Goal: Task Accomplishment & Management: Manage account settings

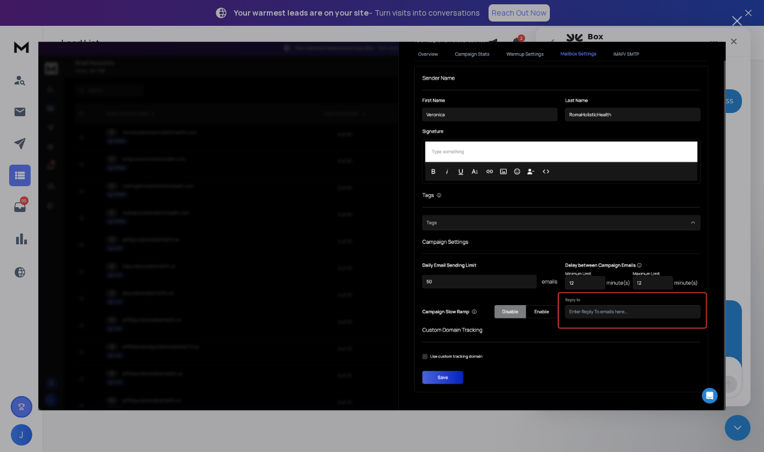
scroll to position [2, 0]
click at [739, 19] on div "Close" at bounding box center [737, 21] width 10 height 10
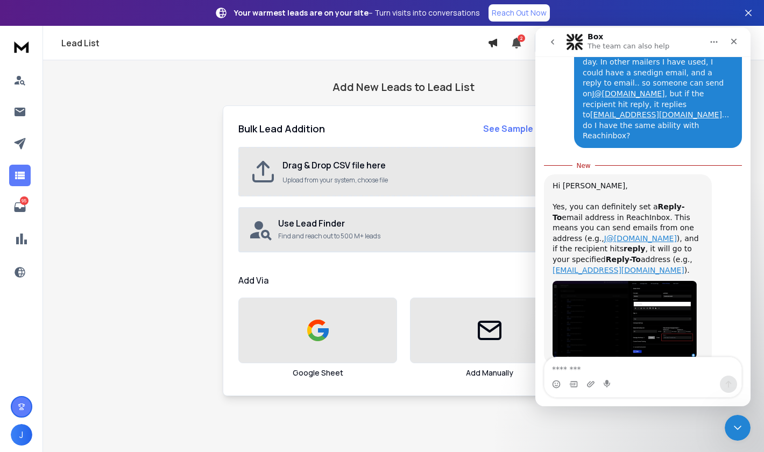
click at [90, 136] on div "Add New Leads to Lead List Bulk Lead Addition See Sample CSV File Drag & Drop C…" at bounding box center [403, 238] width 721 height 316
click at [639, 296] on img "Raj says…" at bounding box center [624, 319] width 144 height 77
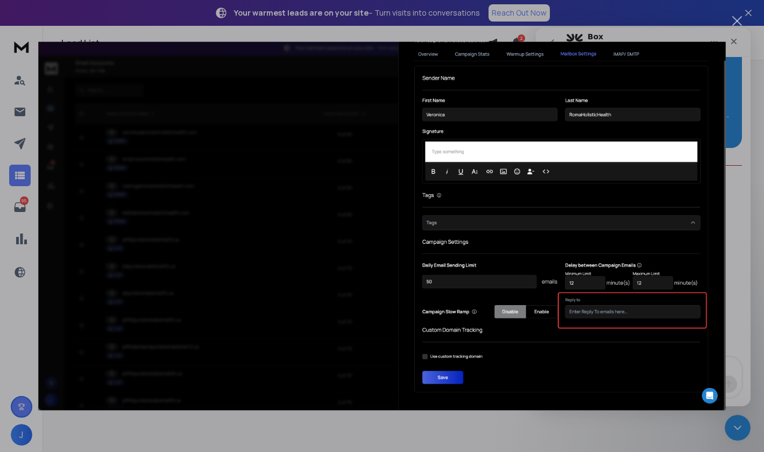
click at [83, 16] on div "Intercom messenger" at bounding box center [382, 226] width 764 height 452
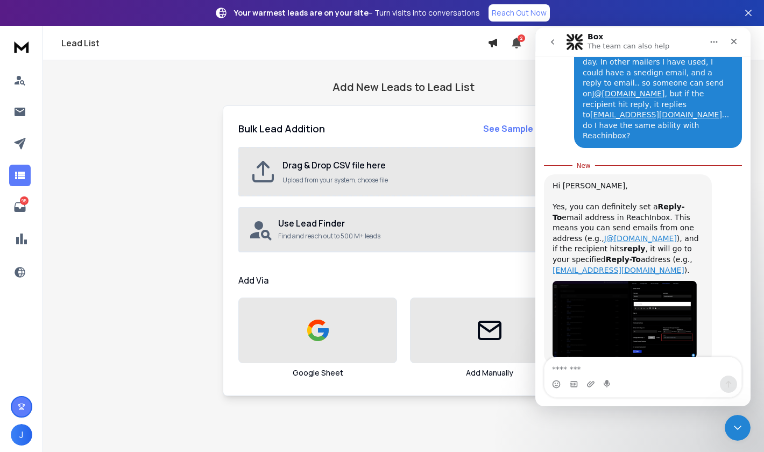
click at [129, 46] on h1 "Lead List" at bounding box center [274, 43] width 426 height 13
drag, startPoint x: 731, startPoint y: 40, endPoint x: 1100, endPoint y: 120, distance: 377.5
click at [731, 40] on icon "Close" at bounding box center [733, 41] width 9 height 9
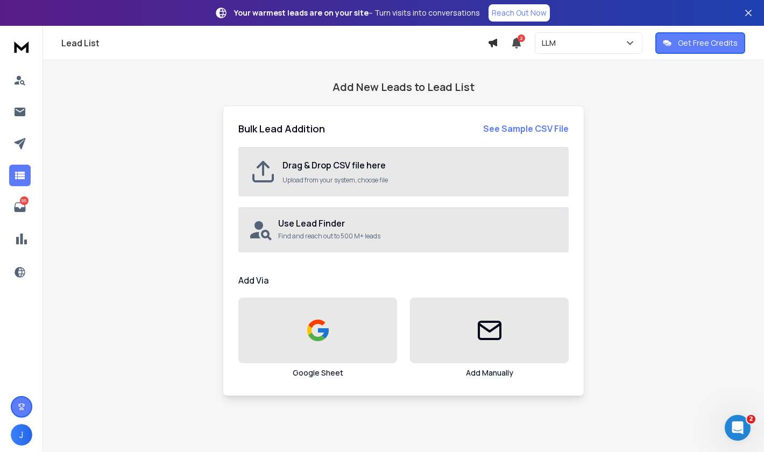
drag, startPoint x: 149, startPoint y: 147, endPoint x: 110, endPoint y: 130, distance: 42.4
click at [149, 146] on div "Add New Leads to Lead List Bulk Lead Addition See Sample CSV File Drag & Drop C…" at bounding box center [403, 238] width 721 height 316
click at [16, 111] on icon at bounding box center [20, 112] width 11 height 9
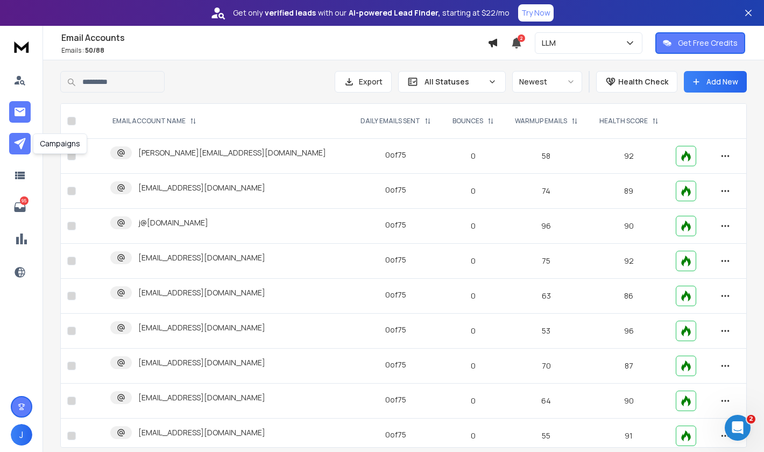
click at [20, 145] on icon at bounding box center [19, 143] width 11 height 11
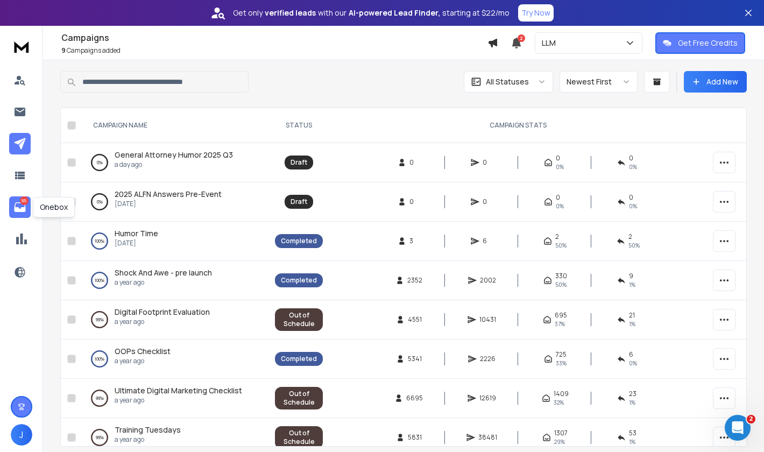
click at [19, 206] on icon at bounding box center [19, 207] width 13 height 13
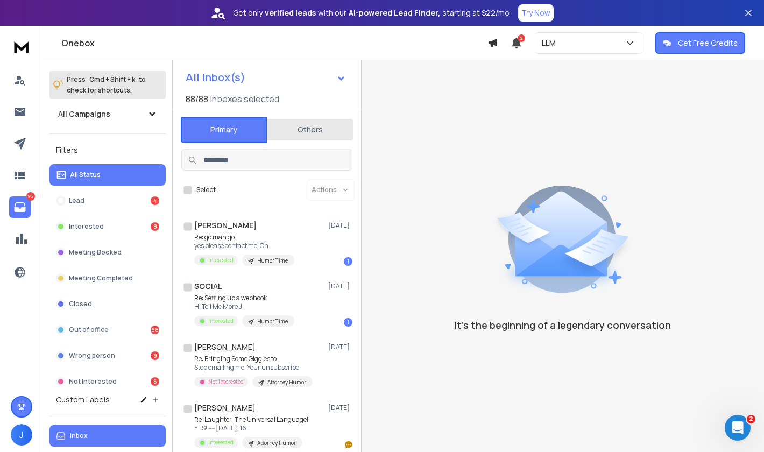
click at [21, 46] on img at bounding box center [22, 47] width 22 height 20
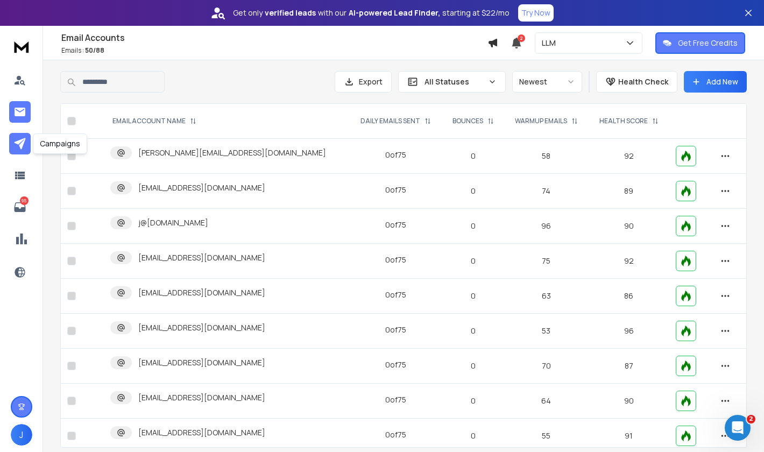
click at [20, 140] on icon at bounding box center [19, 143] width 11 height 11
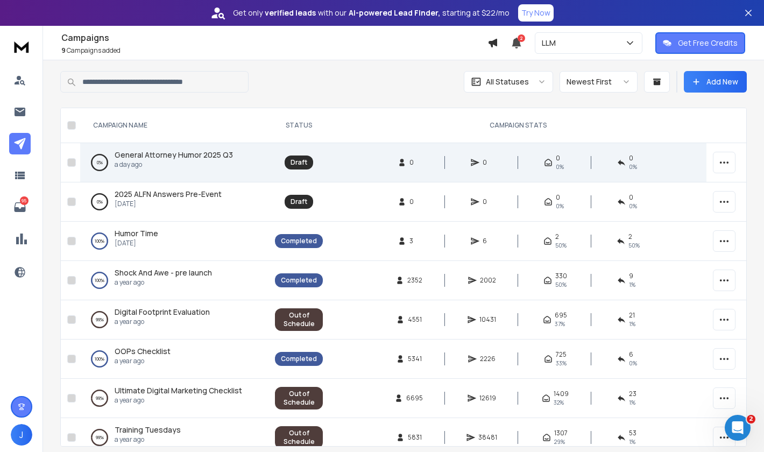
click at [728, 165] on icon "button" at bounding box center [724, 162] width 11 height 11
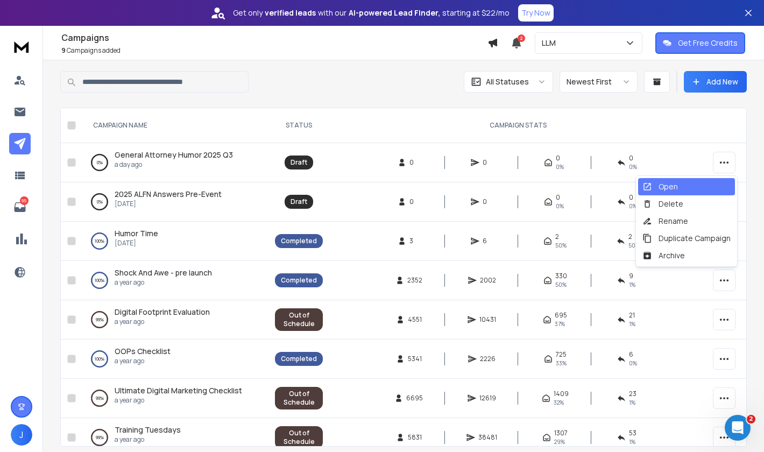
click at [669, 188] on div "Open" at bounding box center [660, 186] width 36 height 11
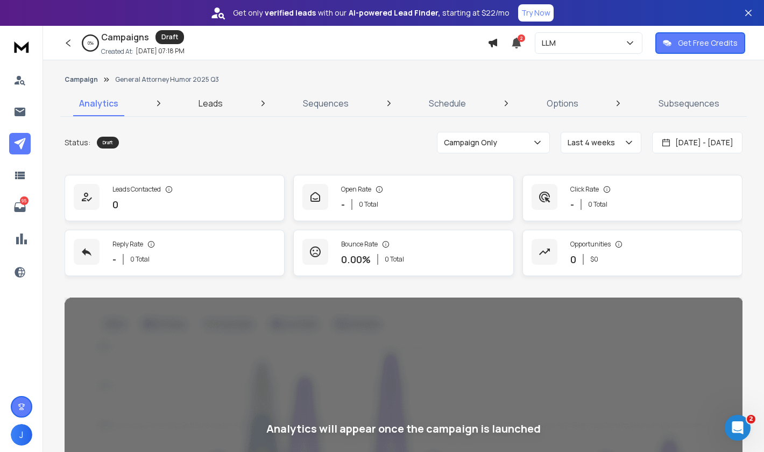
click at [221, 104] on p "Leads" at bounding box center [210, 103] width 24 height 13
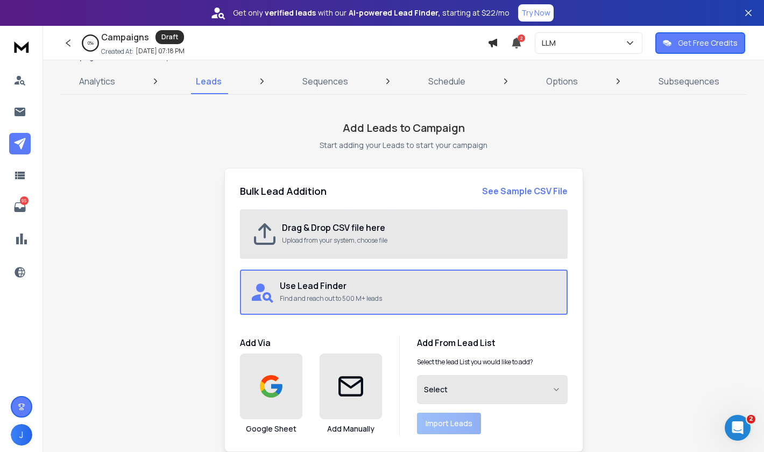
scroll to position [37, 0]
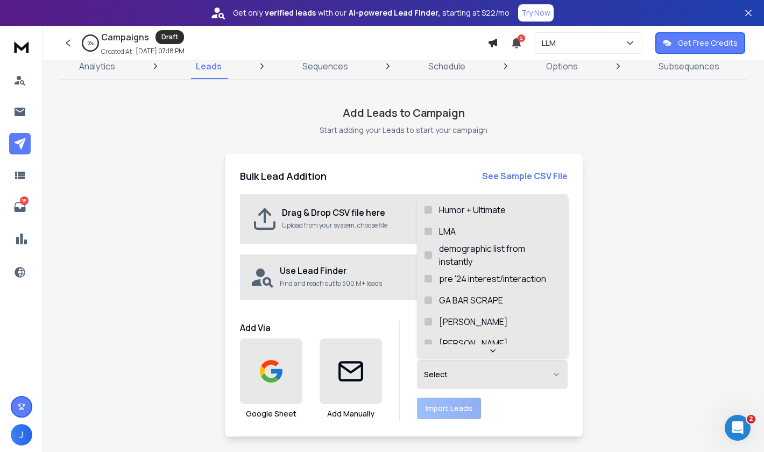
click at [548, 370] on button "Select" at bounding box center [492, 374] width 151 height 29
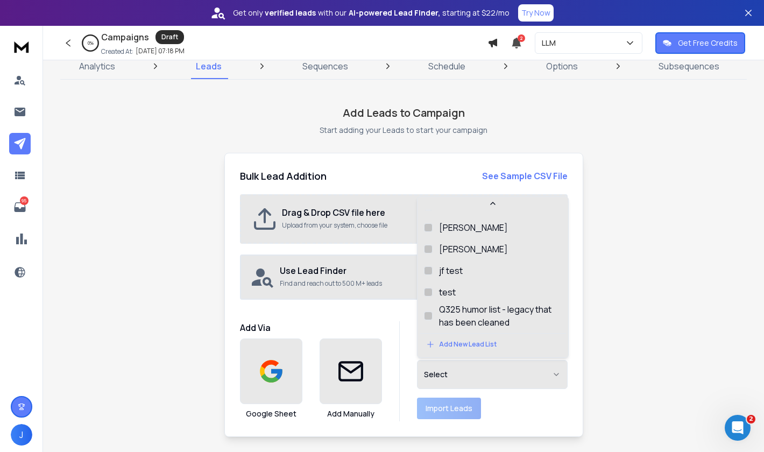
click at [486, 318] on div "Q325 humor list - legacy that has been cleaned" at bounding box center [497, 316] width 116 height 26
click at [480, 318] on div "Q325 humor list - legacy that has been cleaned" at bounding box center [497, 316] width 116 height 26
click at [479, 321] on div "Q325 humor list - legacy that has been cleaned" at bounding box center [497, 316] width 116 height 26
click at [453, 409] on button "Import Leads" at bounding box center [449, 409] width 64 height 22
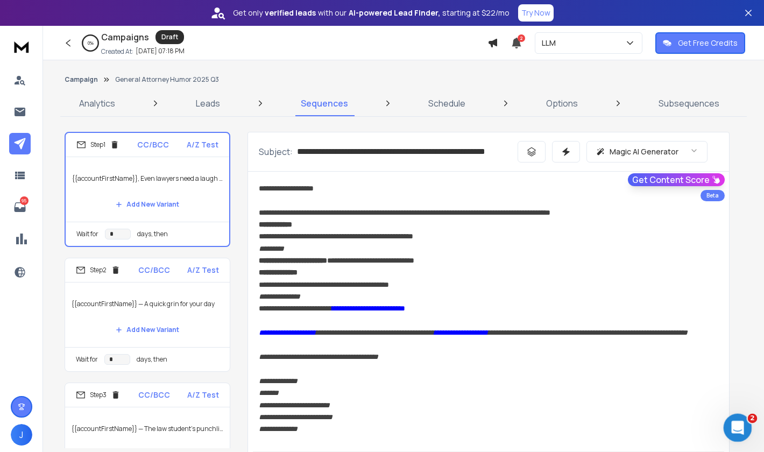
click at [742, 425] on icon "Open Intercom Messenger" at bounding box center [736, 426] width 18 height 18
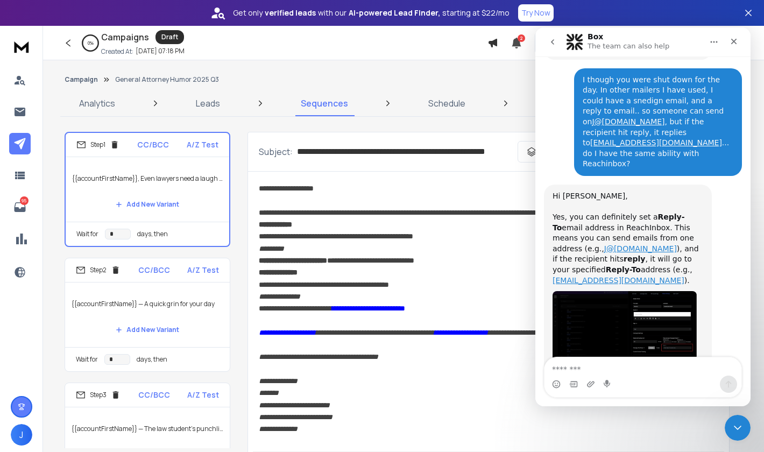
scroll to position [240, 0]
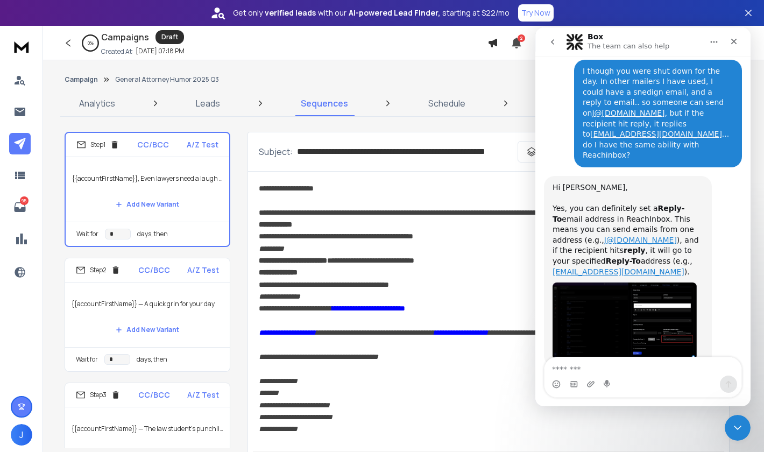
click at [619, 290] on img "Raj says…" at bounding box center [624, 320] width 144 height 77
click at [670, 282] on img "Raj says…" at bounding box center [624, 320] width 144 height 77
click at [670, 278] on img "Close" at bounding box center [381, 237] width 687 height 368
click at [640, 296] on img "Raj says…" at bounding box center [624, 320] width 144 height 77
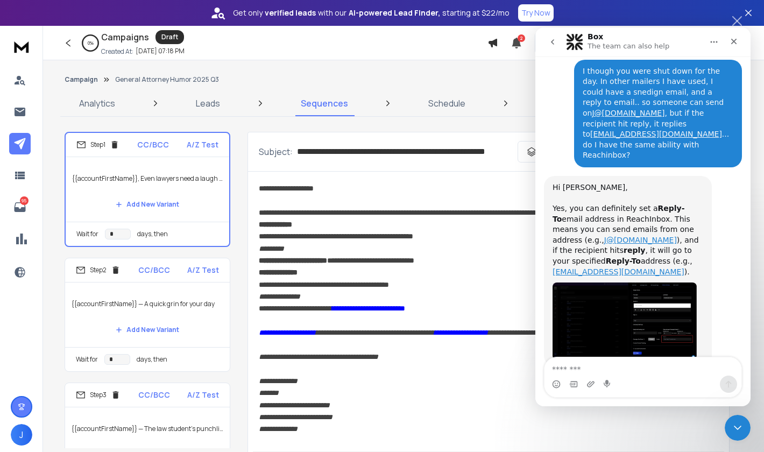
click at [640, 296] on img "Close" at bounding box center [381, 237] width 687 height 368
click at [640, 296] on img "Raj says…" at bounding box center [624, 320] width 144 height 77
click at [585, 289] on img "Raj says…" at bounding box center [624, 320] width 144 height 77
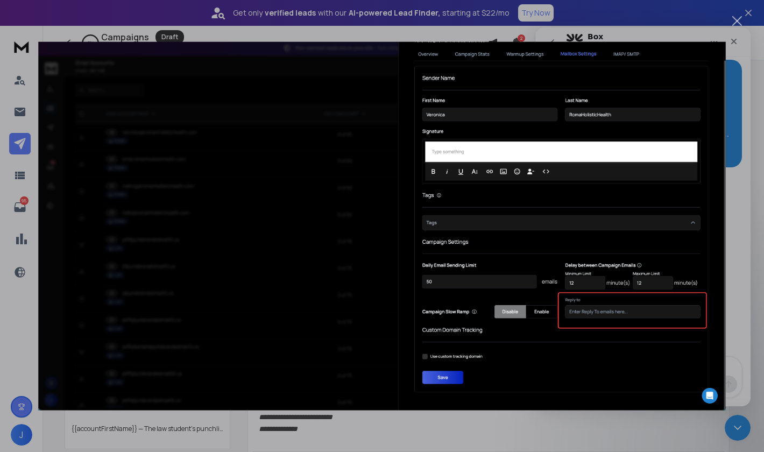
click at [733, 42] on div "Intercom messenger" at bounding box center [382, 226] width 764 height 452
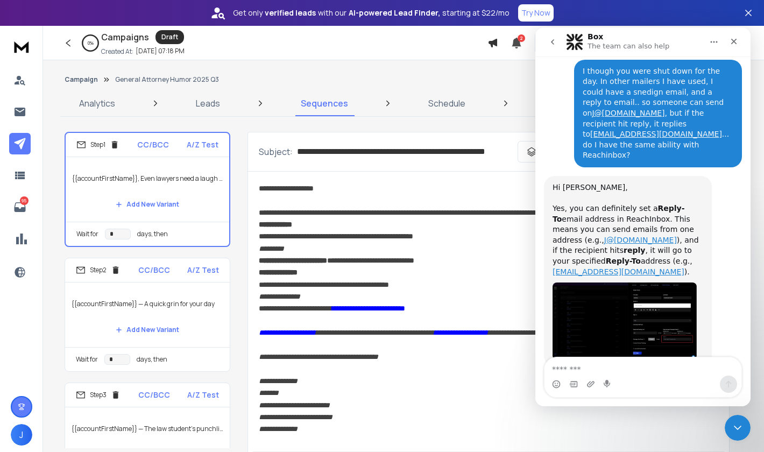
click at [346, 196] on div at bounding box center [488, 200] width 459 height 12
click at [459, 99] on p "Schedule" at bounding box center [446, 103] width 37 height 13
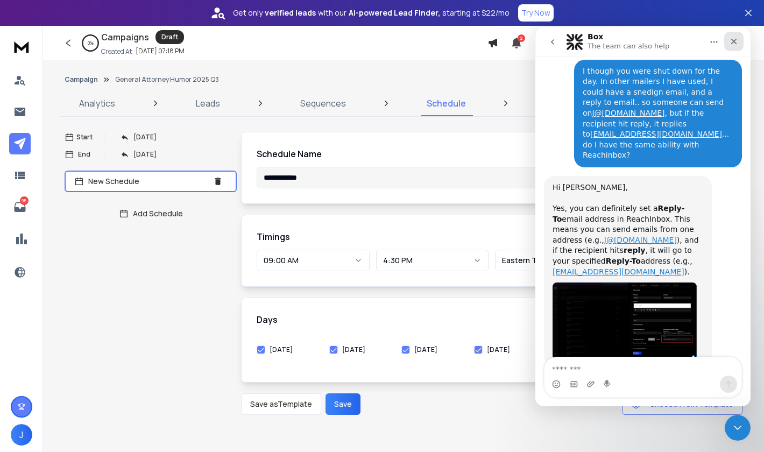
click at [731, 42] on icon "Close" at bounding box center [733, 41] width 9 height 9
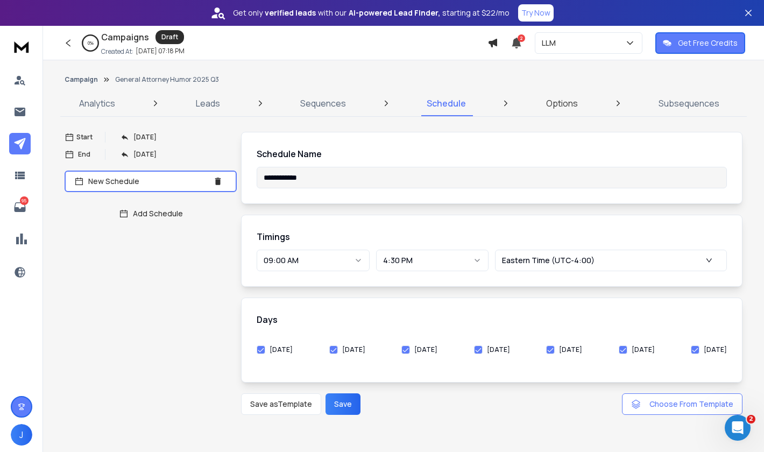
click at [554, 112] on link "Options" at bounding box center [562, 103] width 45 height 26
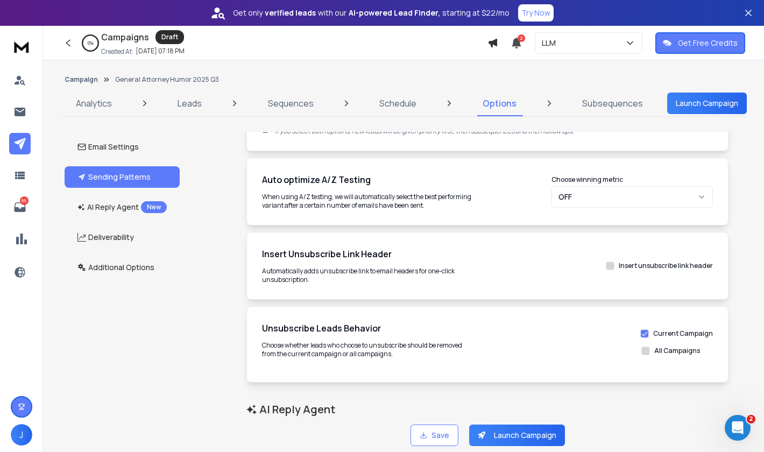
scroll to position [812, 0]
click at [612, 264] on button "Insert unsubscribe link header" at bounding box center [610, 265] width 9 height 9
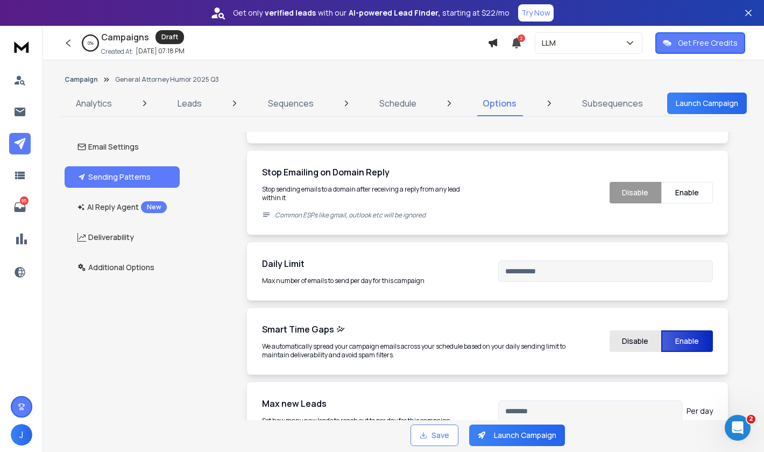
scroll to position [414, 0]
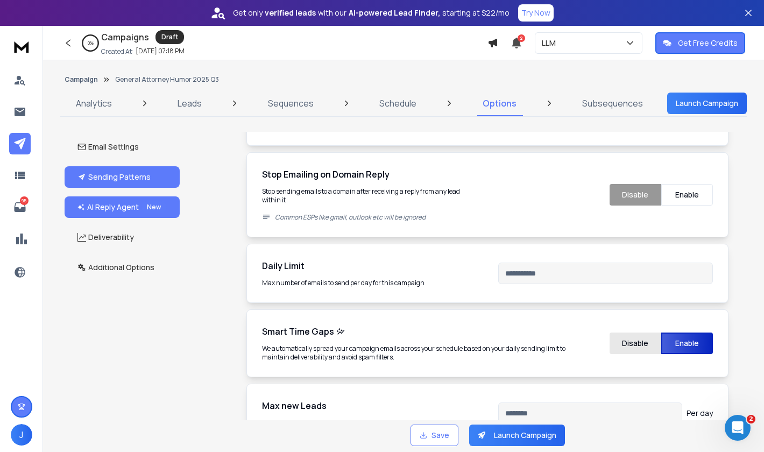
click at [109, 205] on p "AI Reply Agent New" at bounding box center [121, 207] width 89 height 12
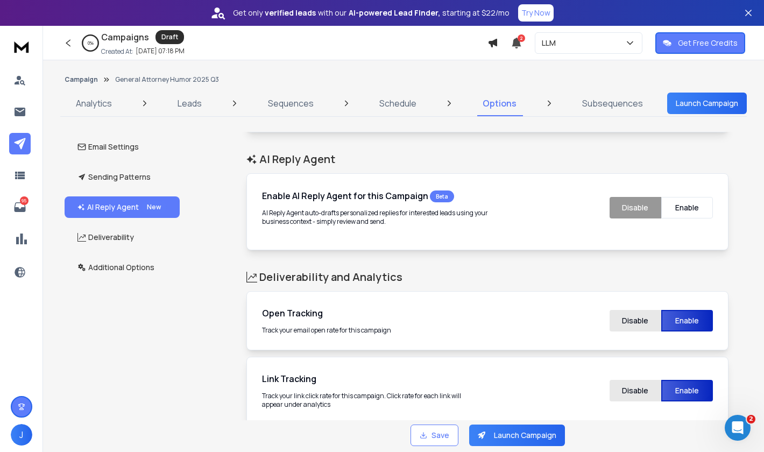
scroll to position [1081, 0]
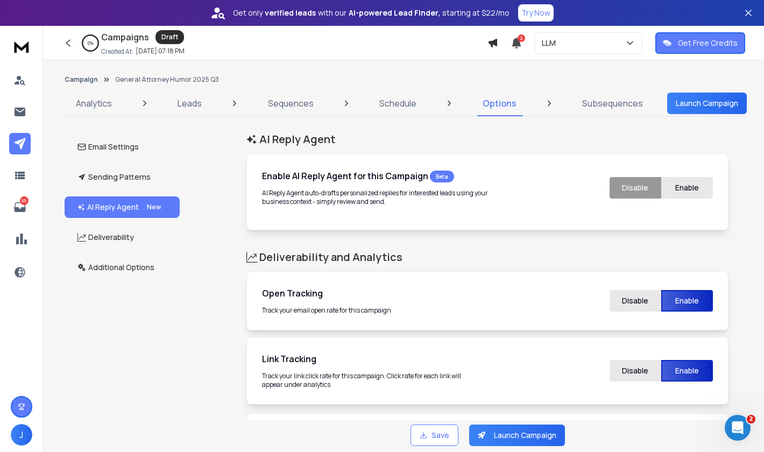
click at [687, 190] on button "Enable" at bounding box center [687, 188] width 52 height 22
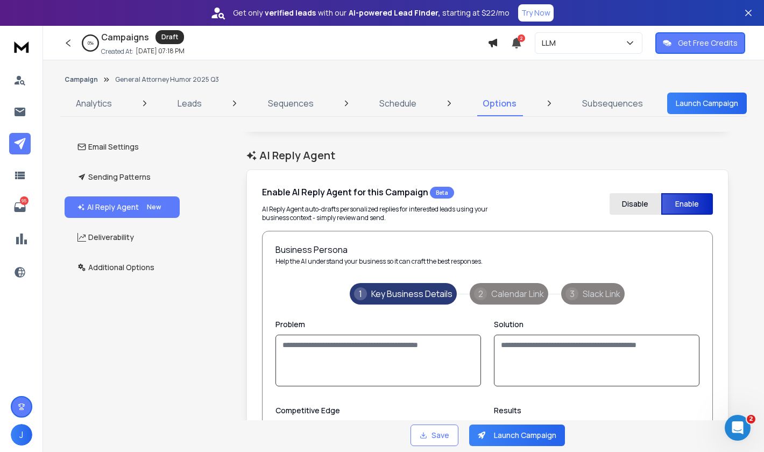
scroll to position [1064, 0]
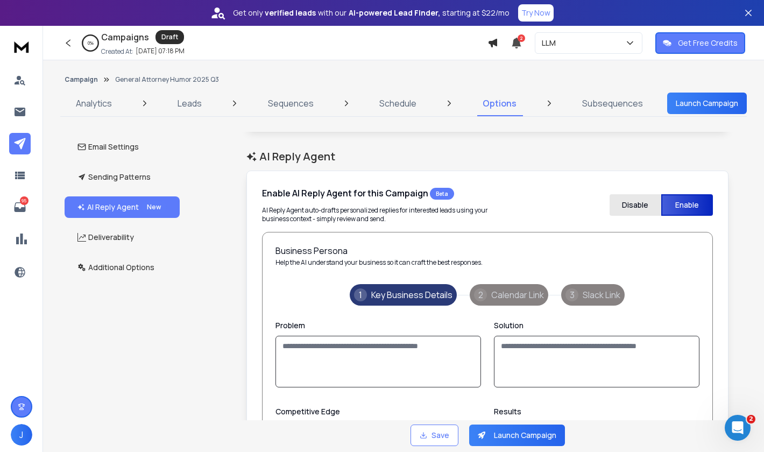
click at [633, 209] on button "Disable" at bounding box center [635, 205] width 52 height 22
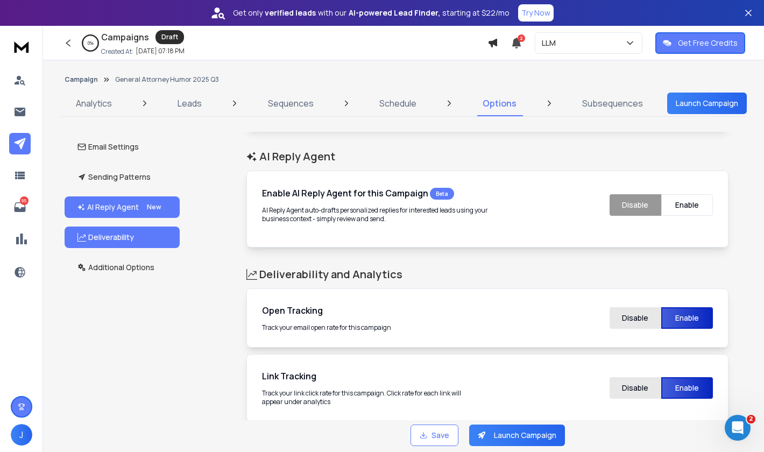
click at [128, 234] on p "Deliverability" at bounding box center [105, 237] width 56 height 11
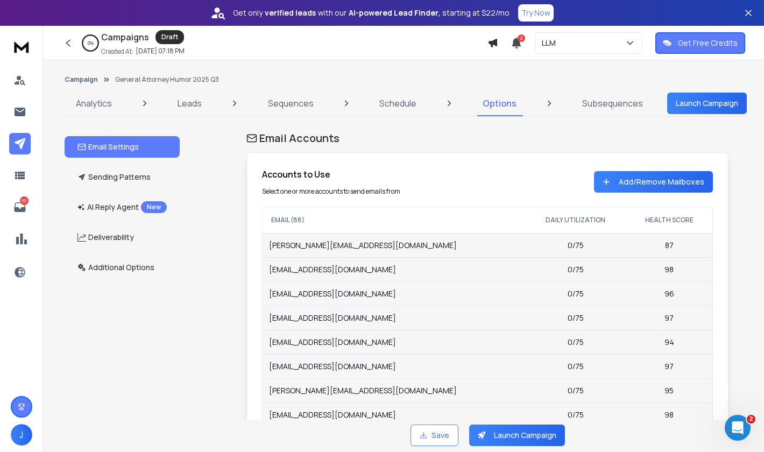
scroll to position [0, 0]
click at [405, 107] on p "Schedule" at bounding box center [397, 103] width 37 height 13
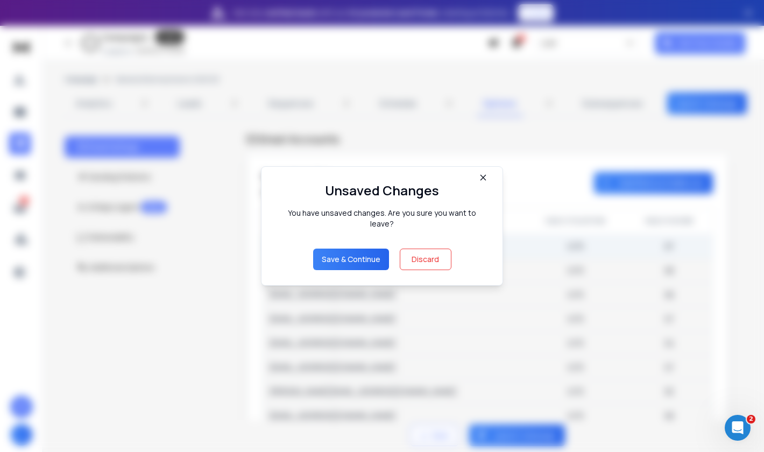
click at [343, 254] on button "Save & Continue" at bounding box center [351, 260] width 76 height 22
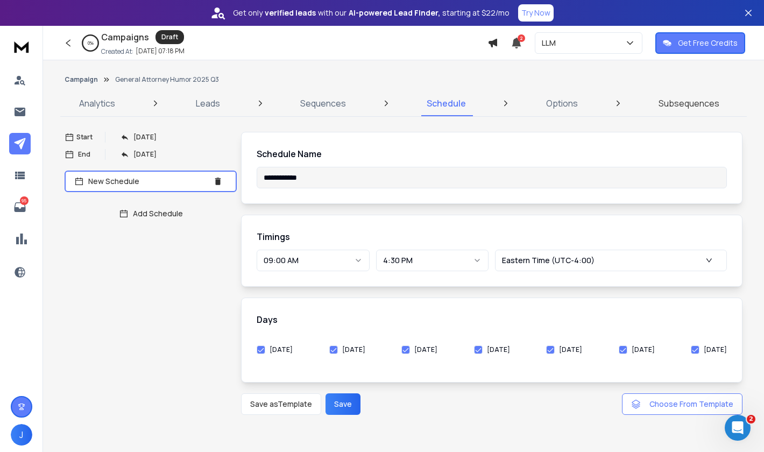
click at [694, 105] on p "Subsequences" at bounding box center [688, 103] width 61 height 13
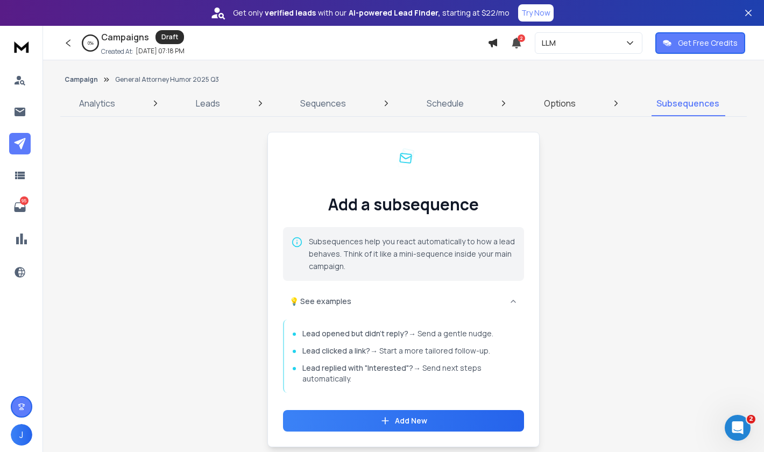
click at [551, 104] on p "Options" at bounding box center [560, 103] width 32 height 13
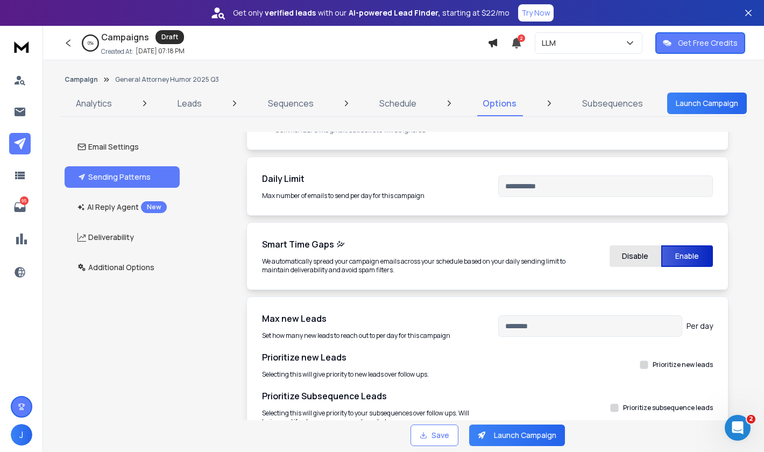
scroll to position [501, 0]
click at [552, 330] on input "***" at bounding box center [590, 327] width 184 height 22
drag, startPoint x: 553, startPoint y: 329, endPoint x: 469, endPoint y: 318, distance: 84.6
click at [440, 317] on div "Max new Leads Set how many new leads to reach out to per day for this campaign …" at bounding box center [487, 327] width 451 height 28
type input "****"
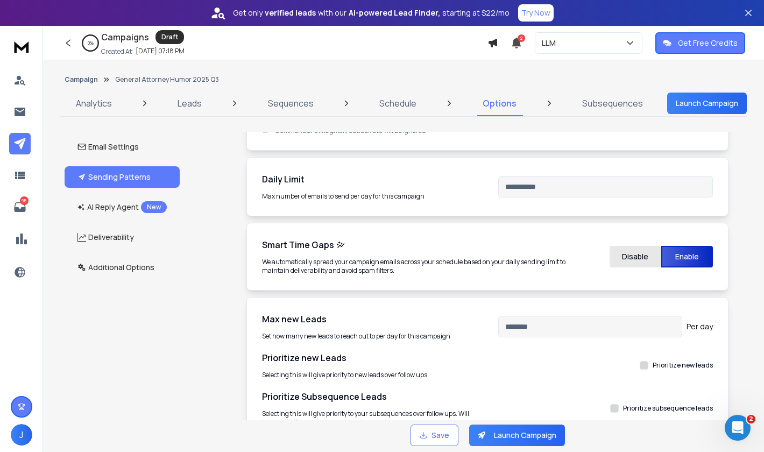
drag, startPoint x: 444, startPoint y: 438, endPoint x: 434, endPoint y: 434, distance: 10.6
click at [443, 438] on button "Save" at bounding box center [434, 435] width 48 height 22
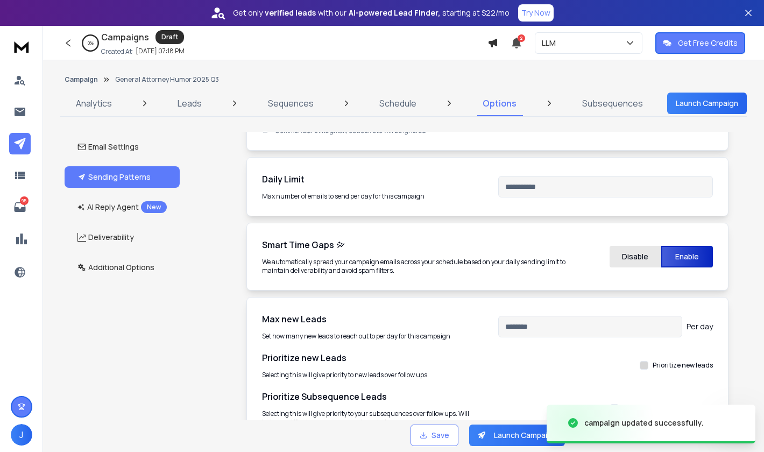
click at [514, 434] on button "Launch Campaign" at bounding box center [517, 435] width 96 height 22
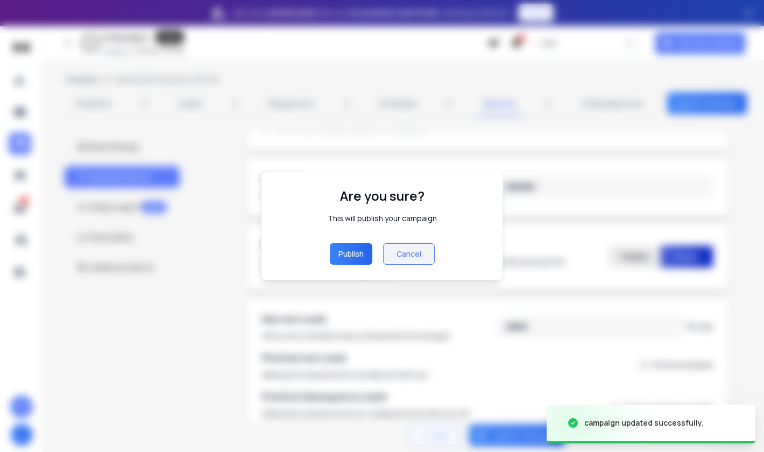
click at [350, 251] on button "Publish" at bounding box center [351, 254] width 42 height 22
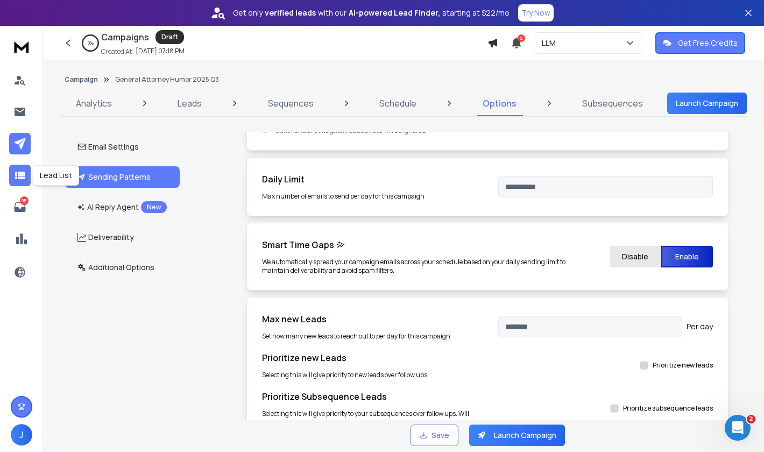
click at [13, 172] on icon at bounding box center [19, 175] width 13 height 13
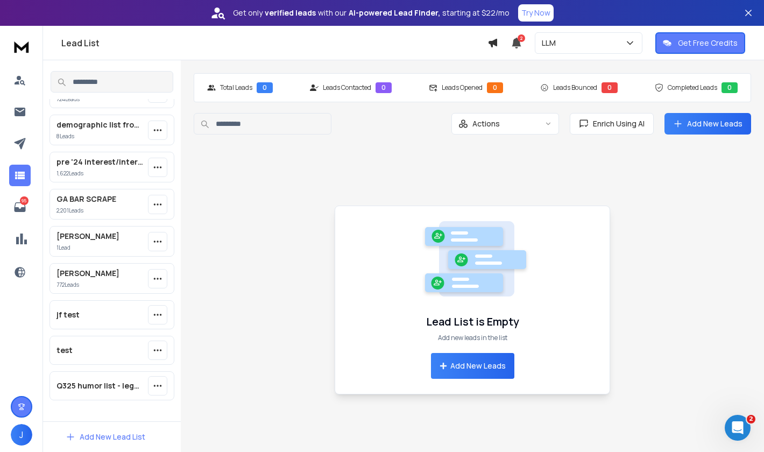
scroll to position [14, 0]
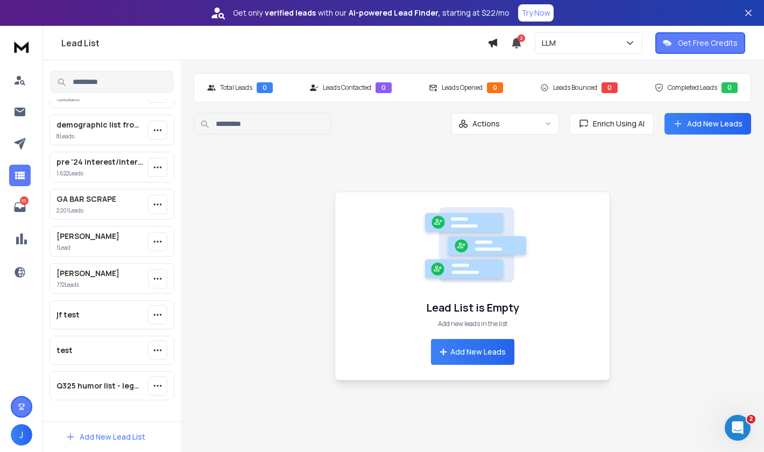
click at [105, 385] on p "Q325 humor list - legacy that has been cleaned" at bounding box center [99, 385] width 87 height 11
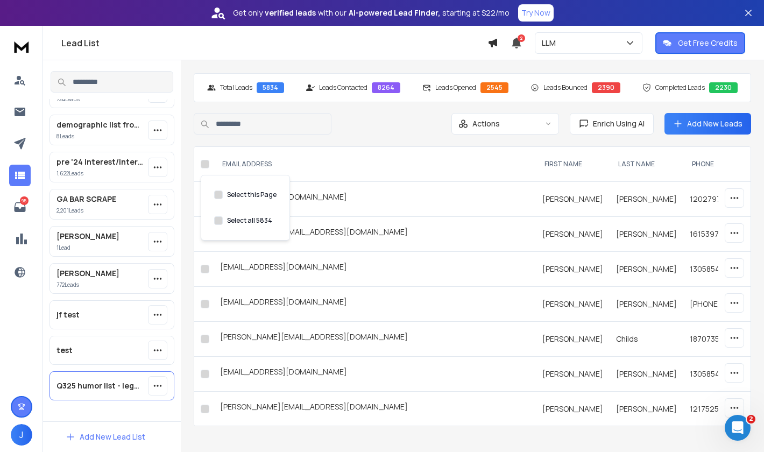
click at [242, 220] on label "Select all 5834" at bounding box center [249, 220] width 45 height 9
click at [218, 219] on button "Select this Page" at bounding box center [218, 220] width 9 height 9
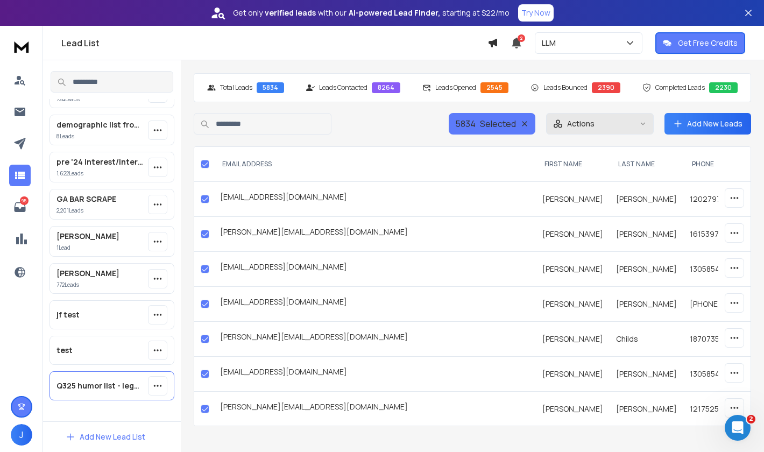
click at [637, 125] on button "Actions" at bounding box center [600, 124] width 108 height 22
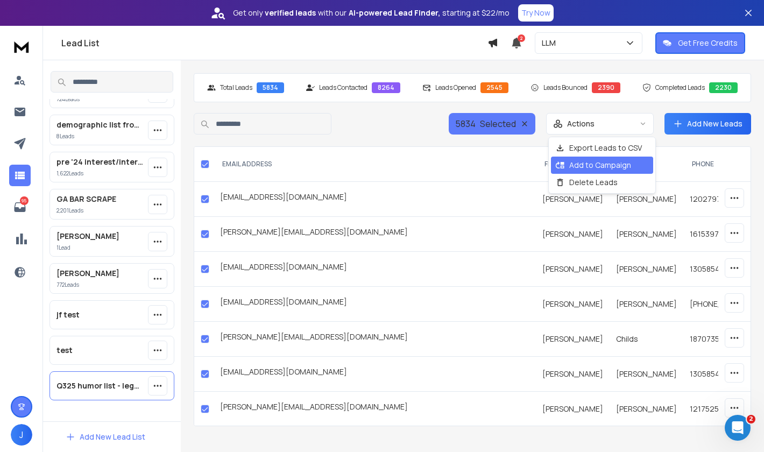
click at [599, 165] on p "Add to Campaign" at bounding box center [600, 165] width 62 height 11
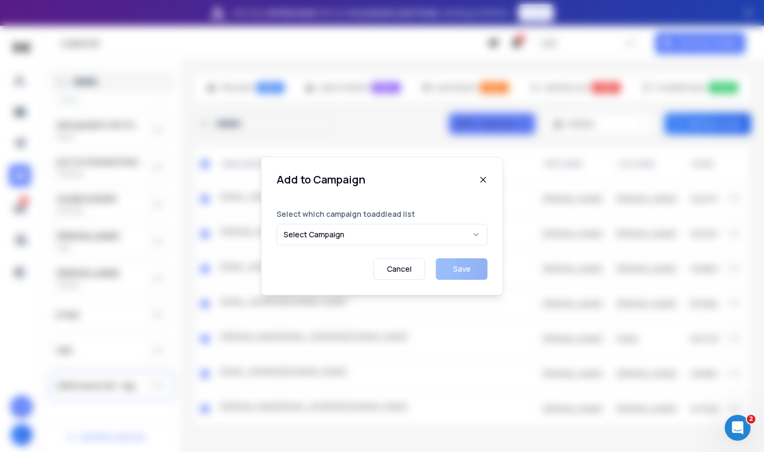
click at [473, 236] on icon "button" at bounding box center [476, 234] width 9 height 9
click at [277, 211] on p "Select which campaign to add lead list" at bounding box center [381, 214] width 211 height 11
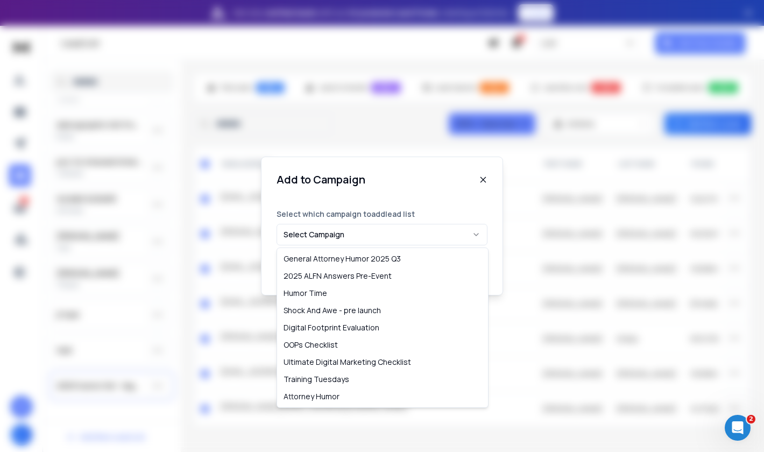
click at [442, 238] on button "Select Campaign" at bounding box center [381, 235] width 211 height 22
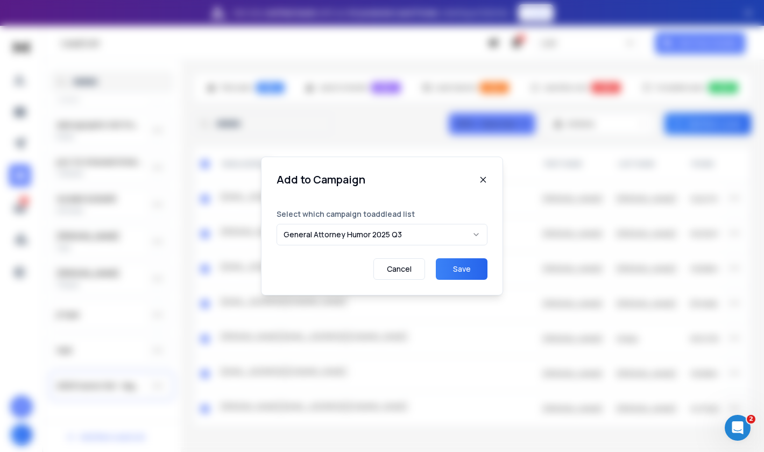
click at [463, 271] on button "Save" at bounding box center [462, 269] width 52 height 22
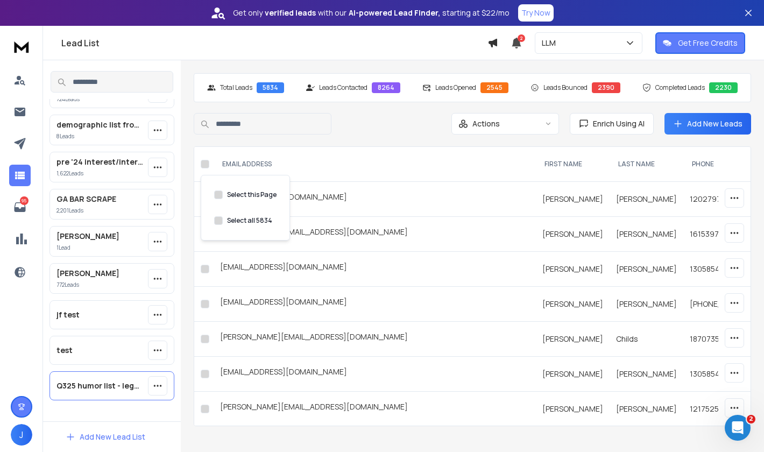
click at [205, 166] on button "Select this Page" at bounding box center [205, 164] width 9 height 9
click at [215, 219] on button "Select this Page" at bounding box center [218, 220] width 9 height 9
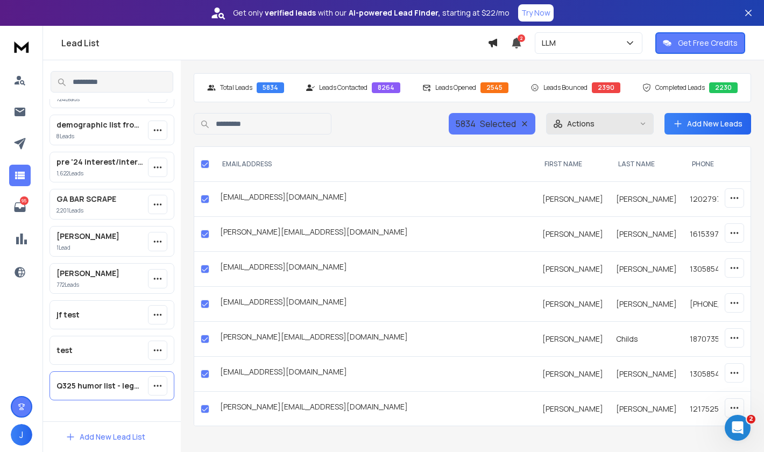
click at [609, 125] on div "Actions" at bounding box center [594, 123] width 82 height 11
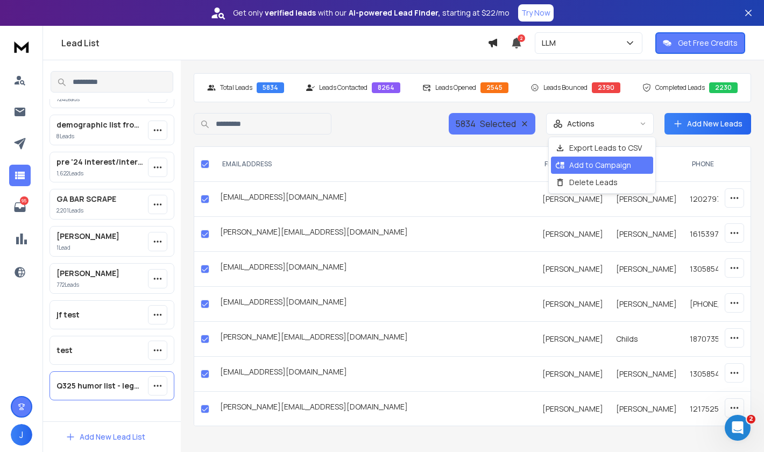
click at [602, 167] on p "Add to Campaign" at bounding box center [600, 165] width 62 height 11
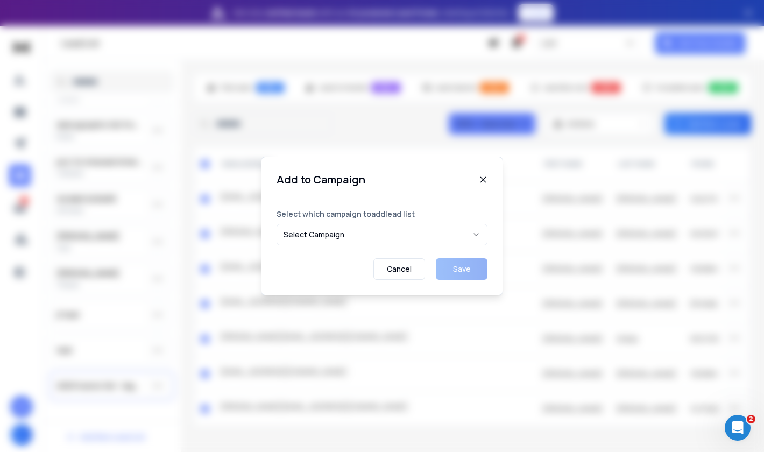
click at [398, 230] on button "Select Campaign" at bounding box center [381, 235] width 211 height 22
click at [467, 273] on button "Save" at bounding box center [462, 269] width 52 height 22
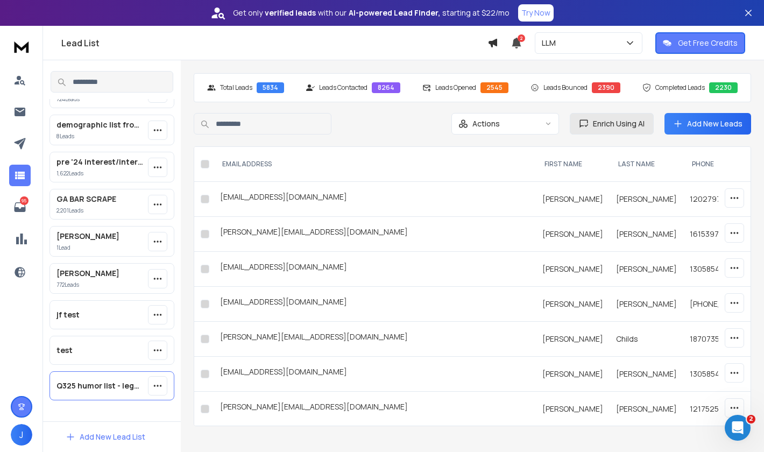
click at [609, 127] on span "Enrich Using AI" at bounding box center [616, 123] width 56 height 11
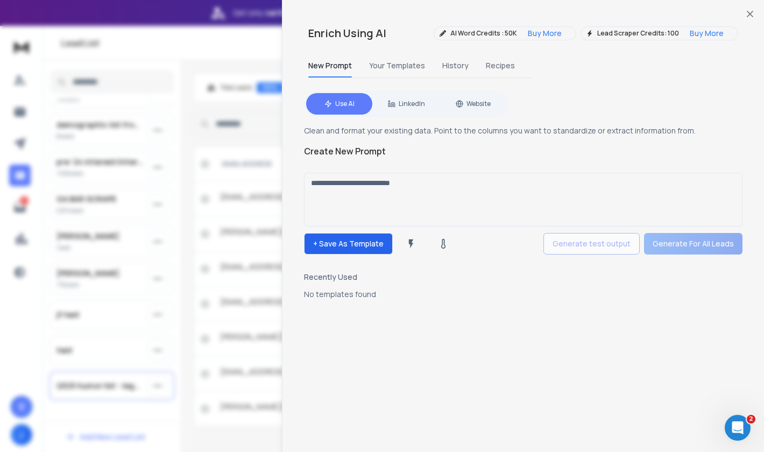
click at [743, 13] on div "Enrich Using AI AI Word Credits : 50K Buy More Lead Scraper Credits: 100 Buy Mo…" at bounding box center [523, 33] width 456 height 41
click at [749, 11] on icon "button" at bounding box center [749, 14] width 11 height 11
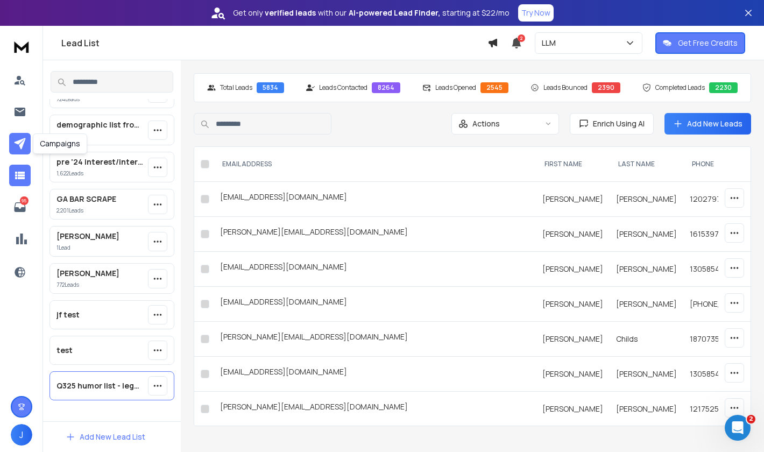
click at [16, 140] on icon at bounding box center [19, 143] width 13 height 13
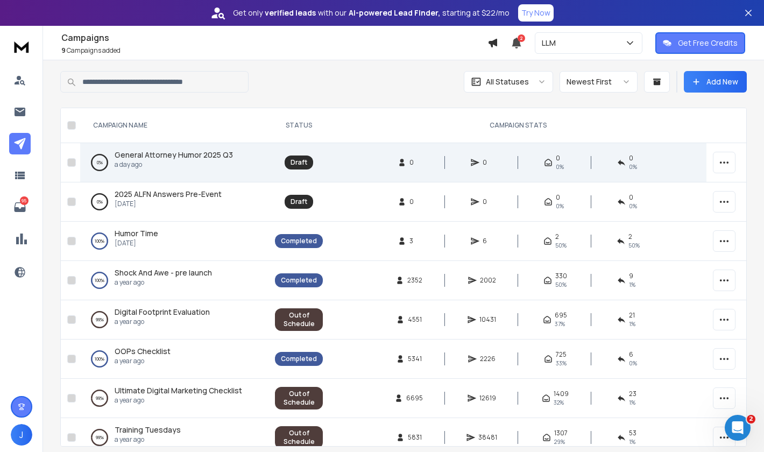
click at [198, 161] on p "a day ago" at bounding box center [174, 164] width 118 height 9
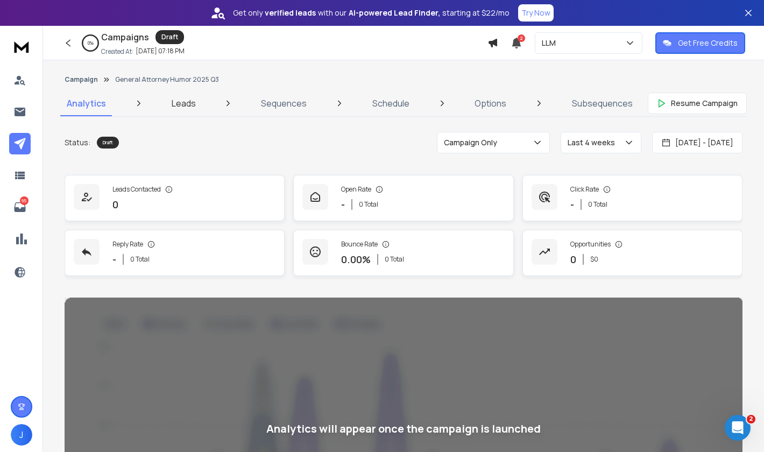
click at [178, 98] on p "Leads" at bounding box center [184, 103] width 24 height 13
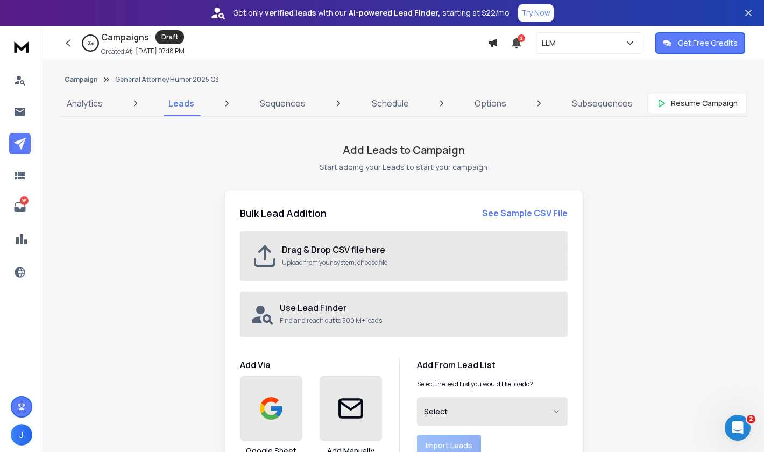
scroll to position [37, 0]
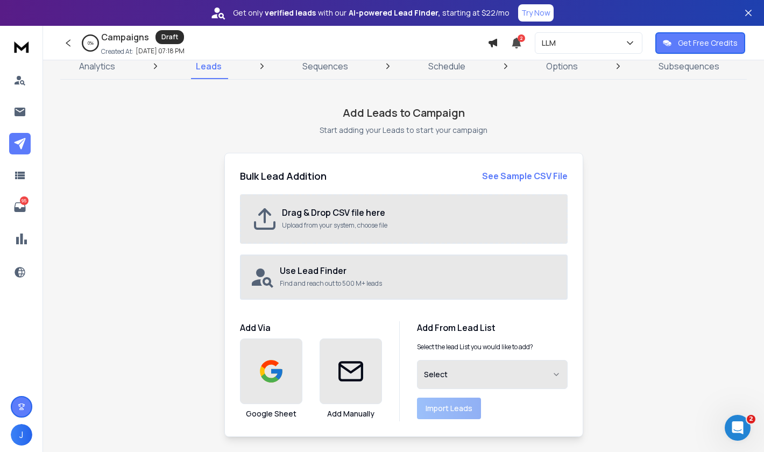
click at [559, 378] on icon "button" at bounding box center [556, 374] width 9 height 9
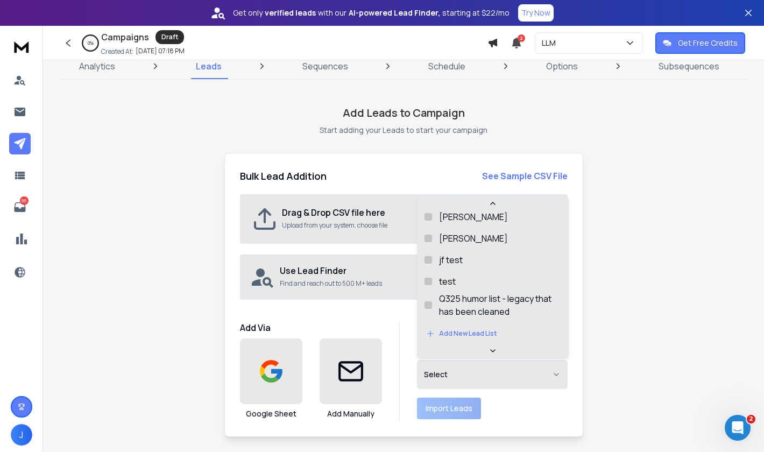
scroll to position [107, 0]
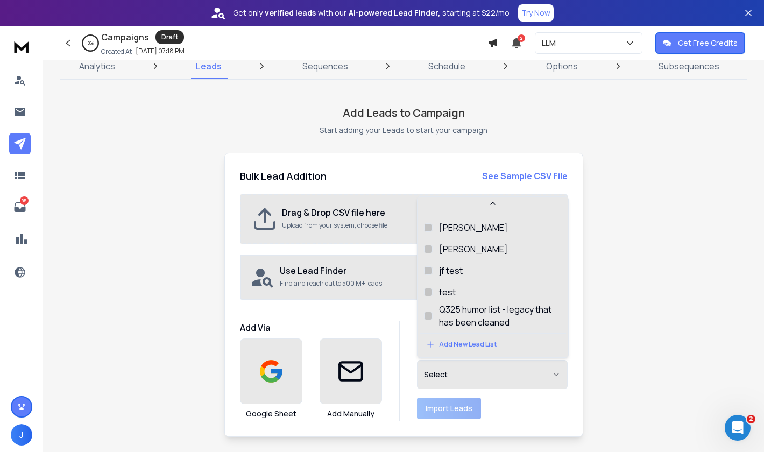
click at [473, 313] on div "Q325 humor list - legacy that has been cleaned" at bounding box center [497, 316] width 116 height 26
click at [466, 373] on span "Q325 humor list - legacy that has been cleaned" at bounding box center [513, 374] width 168 height 11
click at [446, 406] on button "Import Leads" at bounding box center [449, 409] width 64 height 22
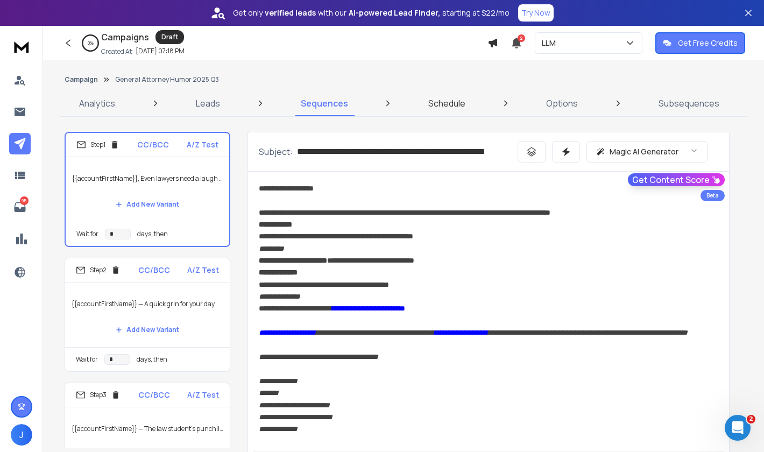
click at [461, 103] on p "Schedule" at bounding box center [446, 103] width 37 height 13
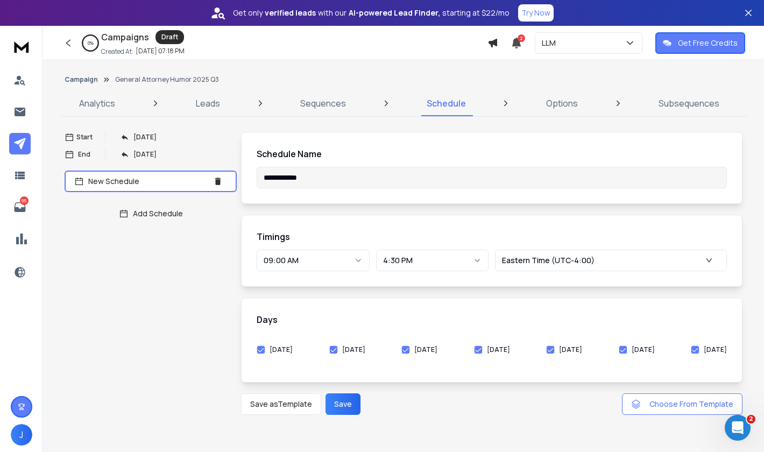
click at [555, 102] on p "Options" at bounding box center [562, 103] width 32 height 13
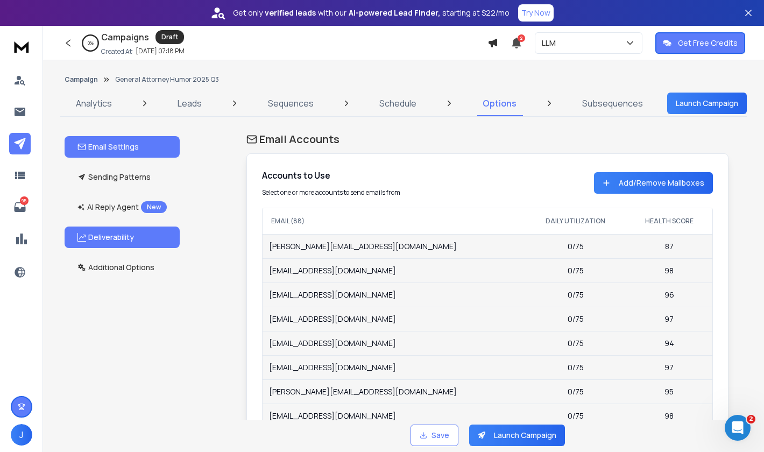
click at [113, 238] on p "Deliverability" at bounding box center [105, 237] width 56 height 11
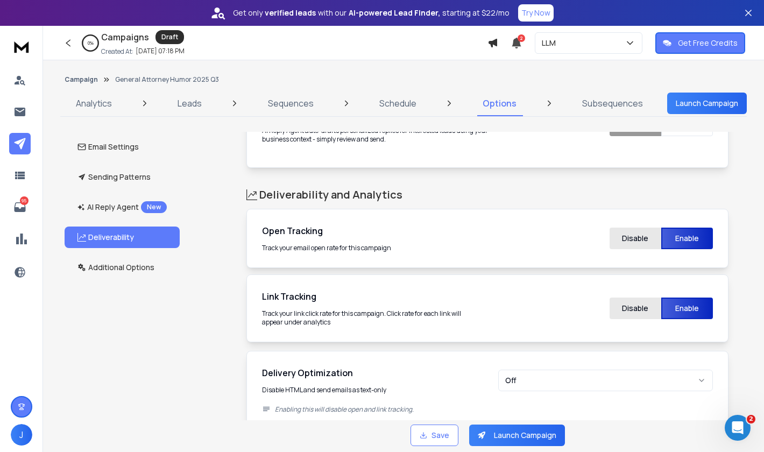
scroll to position [1199, 0]
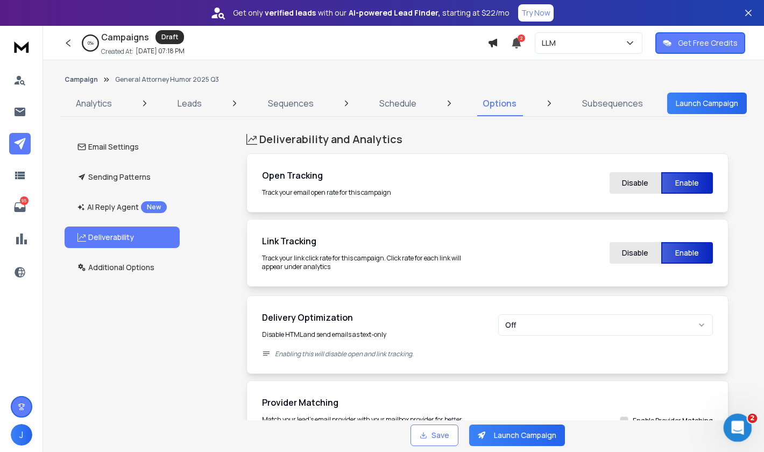
click at [742, 431] on div "Open Intercom Messenger" at bounding box center [736, 426] width 36 height 36
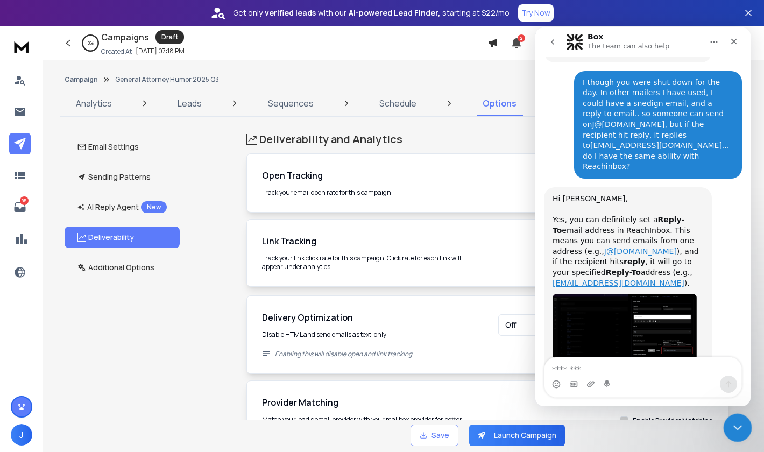
scroll to position [240, 0]
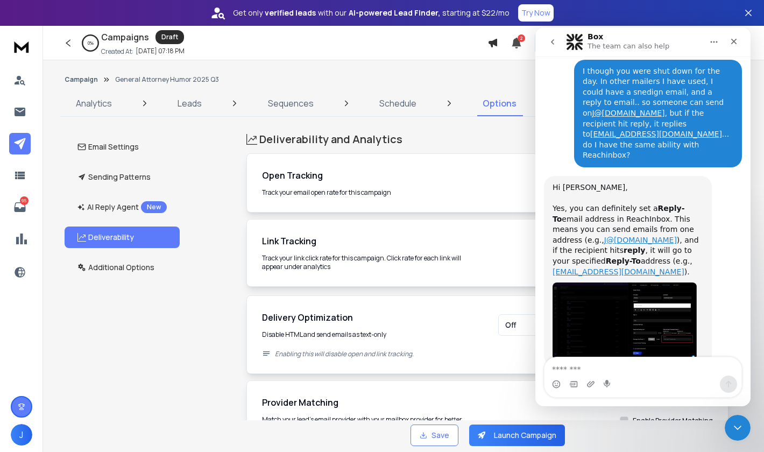
click at [602, 282] on img "Raj says…" at bounding box center [624, 320] width 144 height 77
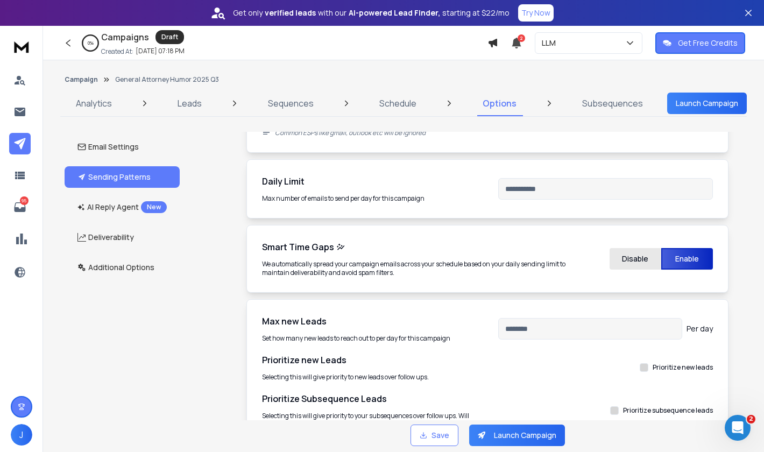
scroll to position [501, 0]
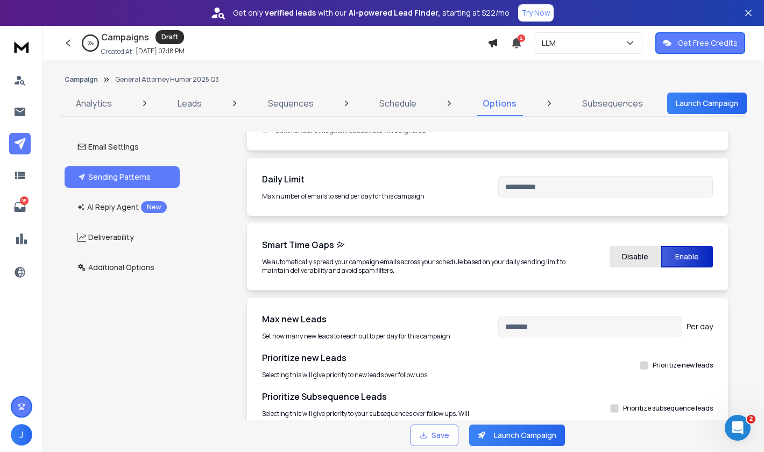
click at [696, 256] on button "Enable" at bounding box center [687, 257] width 52 height 22
click at [686, 257] on button "Enable" at bounding box center [687, 257] width 52 height 22
click at [735, 427] on icon "Open Intercom Messenger" at bounding box center [736, 426] width 8 height 9
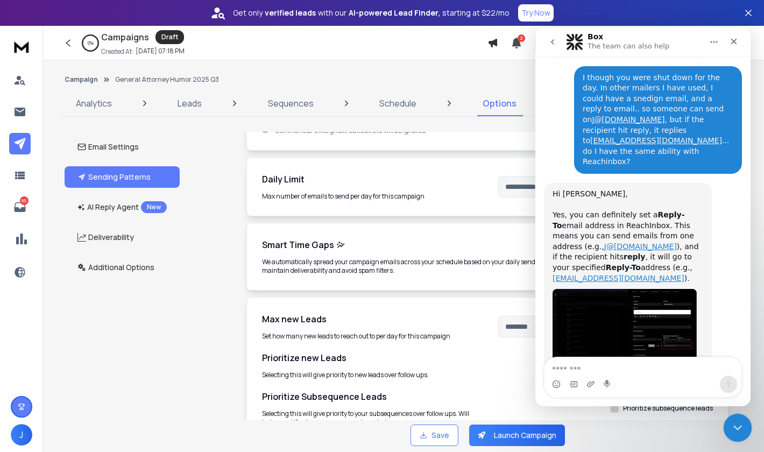
scroll to position [240, 0]
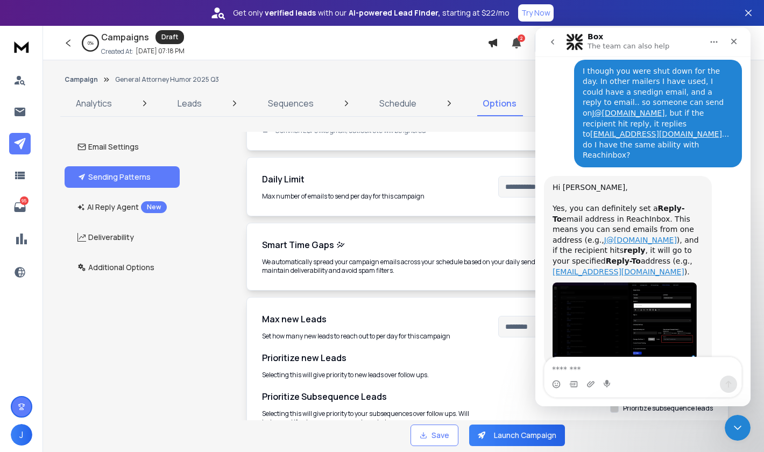
click at [659, 288] on img "Raj says…" at bounding box center [624, 320] width 144 height 77
click at [660, 288] on img "Raj says…" at bounding box center [624, 320] width 144 height 77
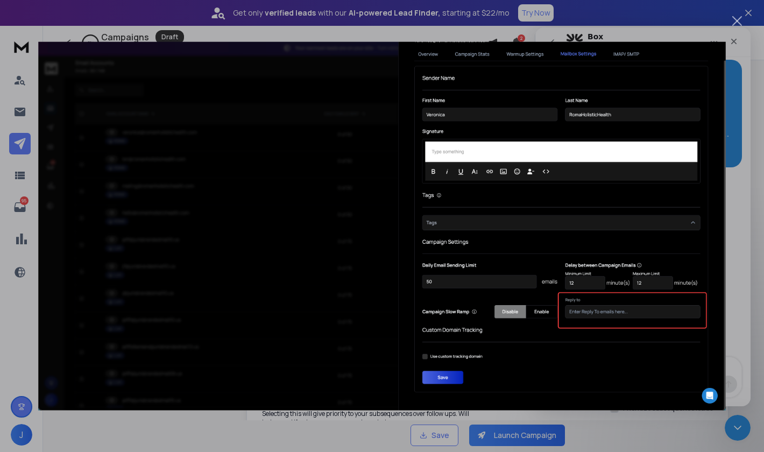
click at [737, 438] on div "Intercom messenger" at bounding box center [382, 226] width 764 height 452
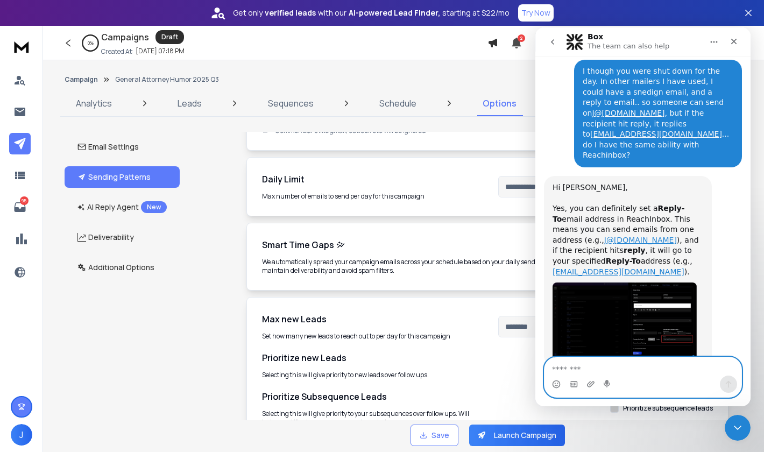
click at [573, 371] on textarea "Message…" at bounding box center [642, 366] width 197 height 18
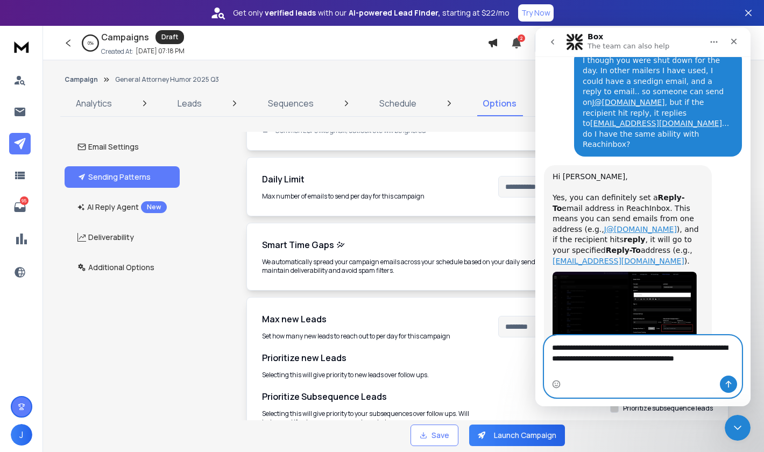
scroll to position [262, 0]
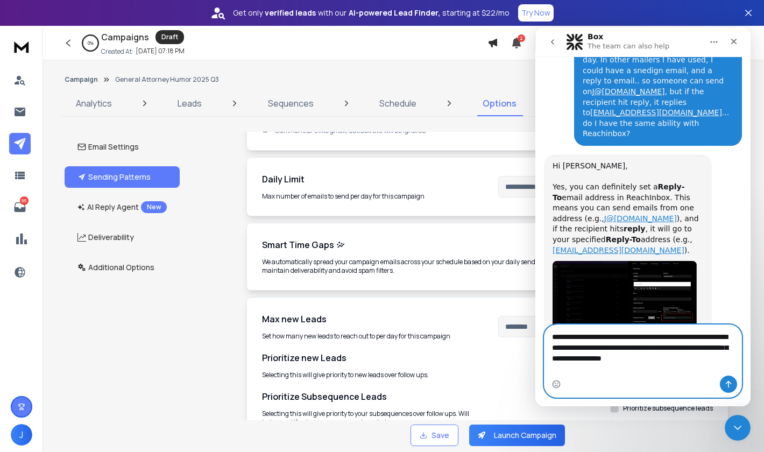
type textarea "**********"
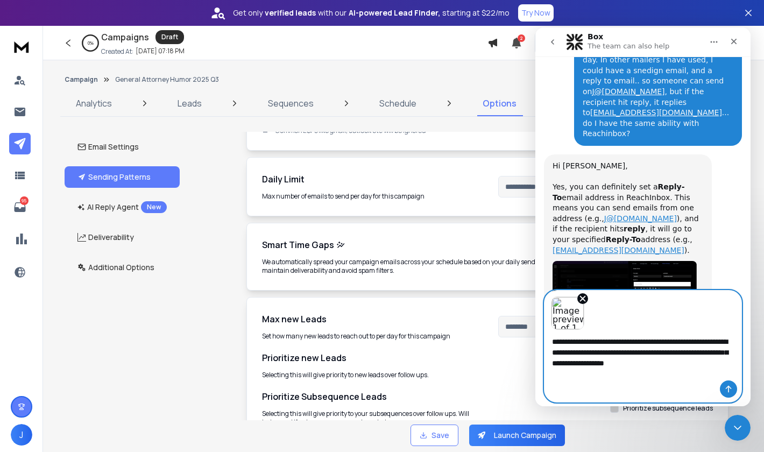
scroll to position [301, 0]
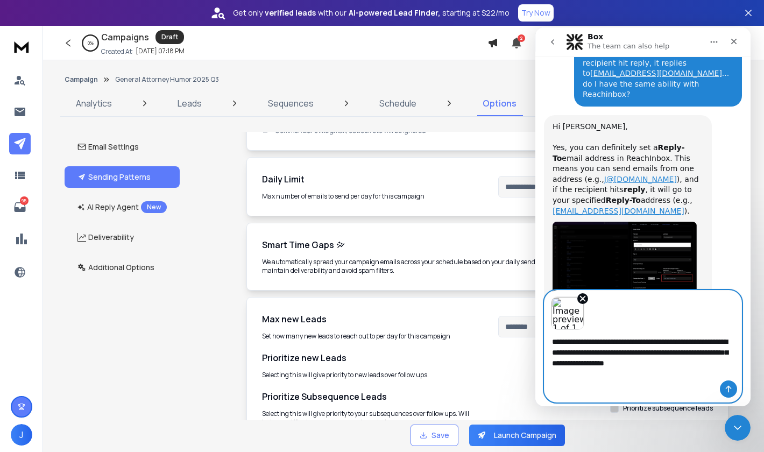
click at [650, 348] on textarea "**********" at bounding box center [642, 350] width 197 height 40
type textarea "**********"
click at [728, 386] on icon "Send a message…" at bounding box center [729, 389] width 6 height 7
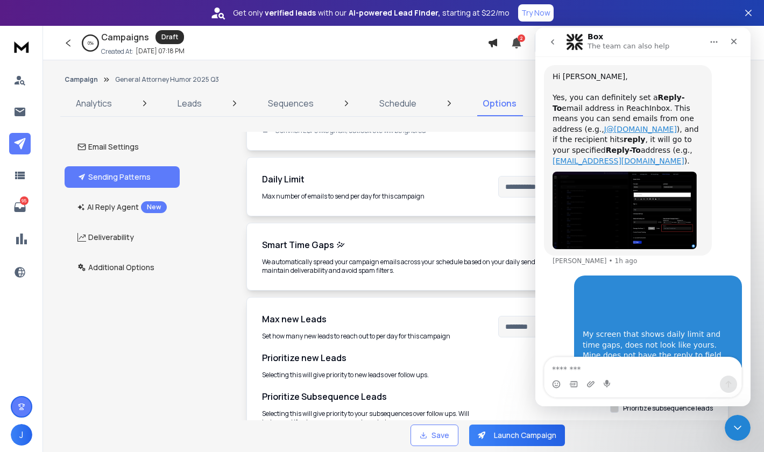
scroll to position [352, 0]
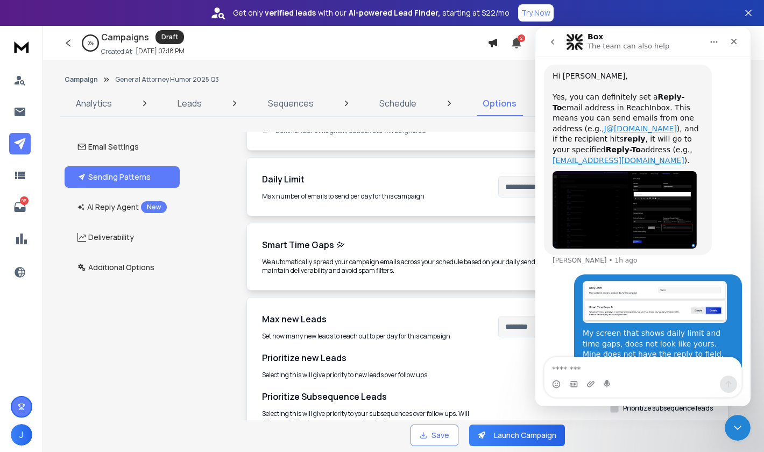
click at [223, 351] on div "Email Accounts Accounts to Use Select one or more accounts to send emails from …" at bounding box center [493, 276] width 593 height 288
click at [734, 427] on icon "Close Intercom Messenger" at bounding box center [735, 426] width 13 height 13
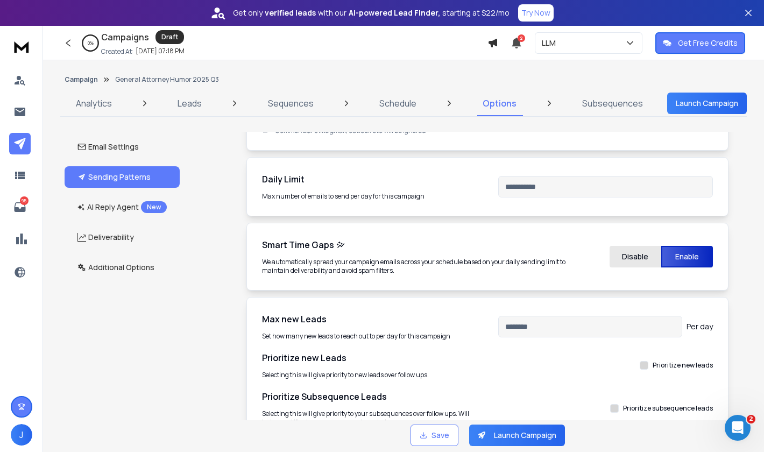
click at [706, 108] on button "Launch Campaign" at bounding box center [707, 104] width 80 height 22
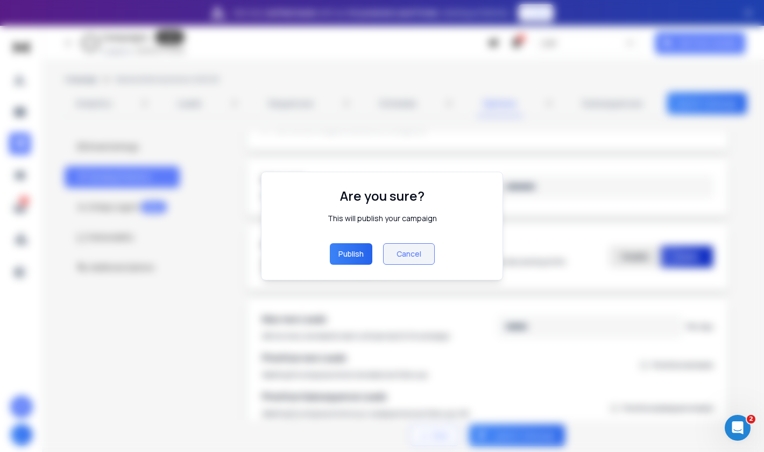
click at [357, 254] on button "Publish" at bounding box center [351, 254] width 42 height 22
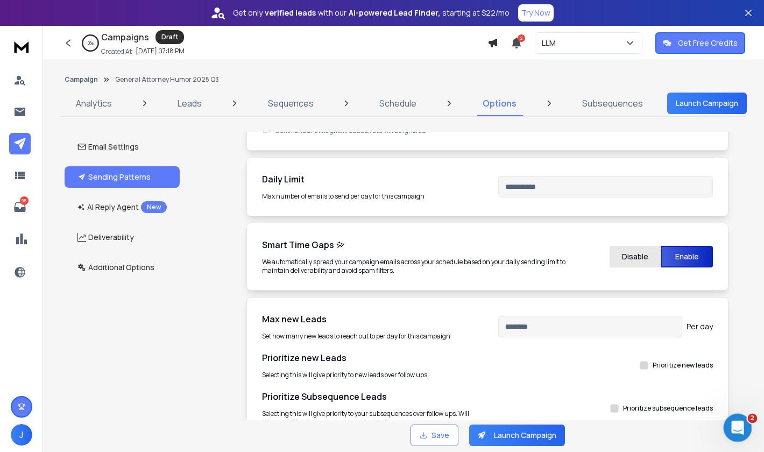
click at [735, 427] on icon "Open Intercom Messenger" at bounding box center [736, 426] width 8 height 9
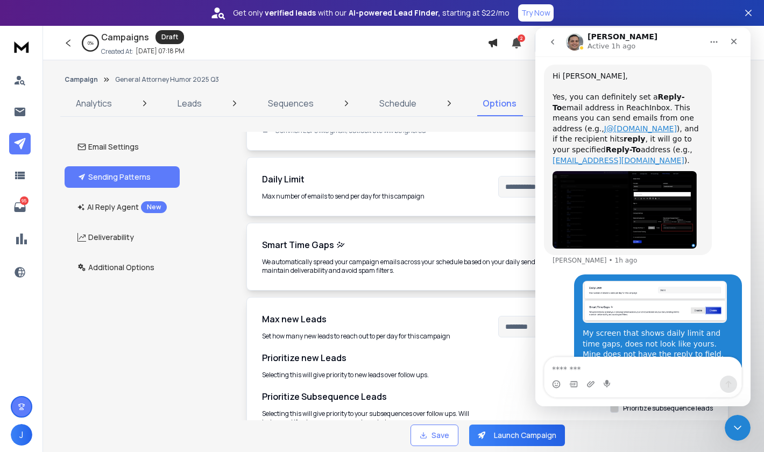
click at [610, 374] on textarea "Message…" at bounding box center [642, 366] width 197 height 18
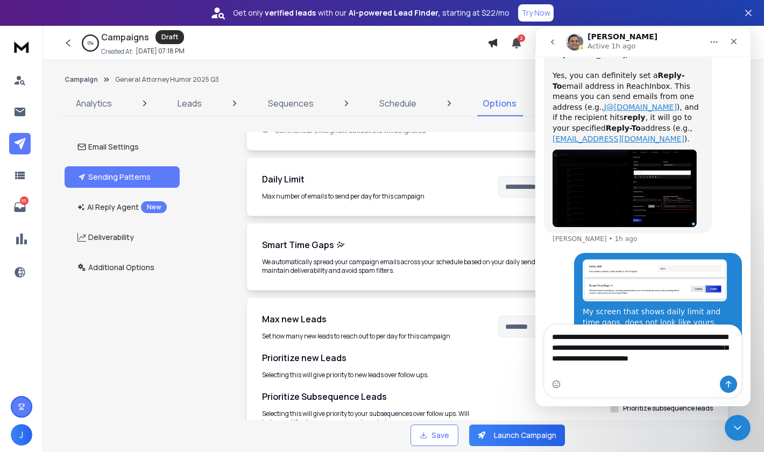
scroll to position [384, 0]
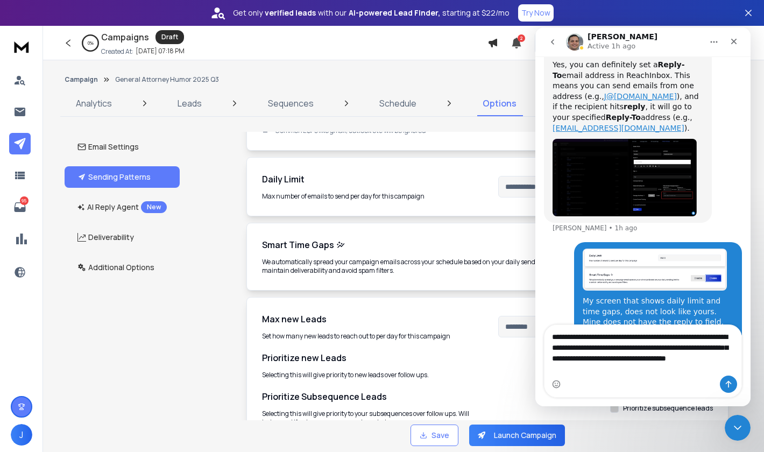
type textarea "**********"
click at [515, 437] on button "Launch Campaign" at bounding box center [517, 435] width 96 height 22
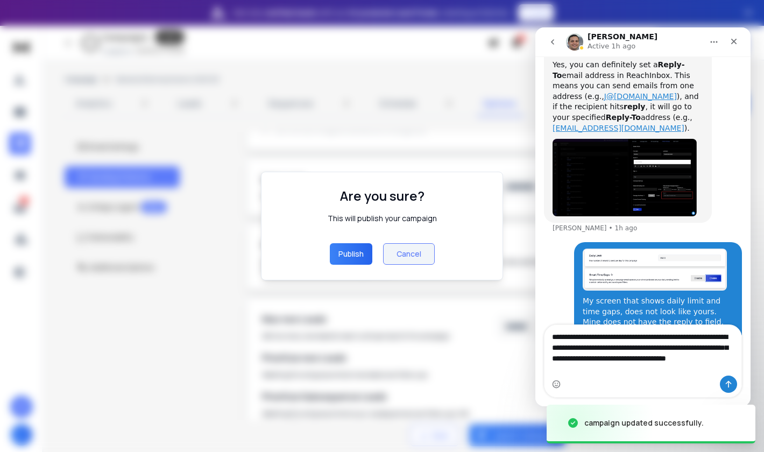
click at [357, 251] on button "Publish" at bounding box center [351, 254] width 42 height 22
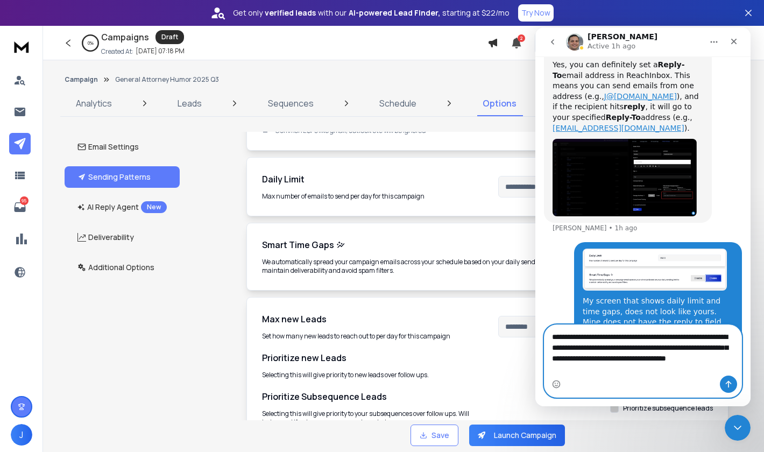
click at [628, 371] on textarea "**********" at bounding box center [642, 350] width 197 height 51
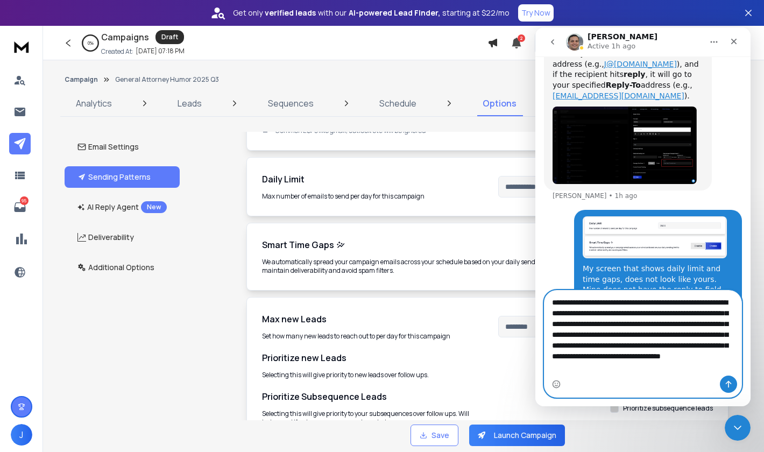
scroll to position [419, 0]
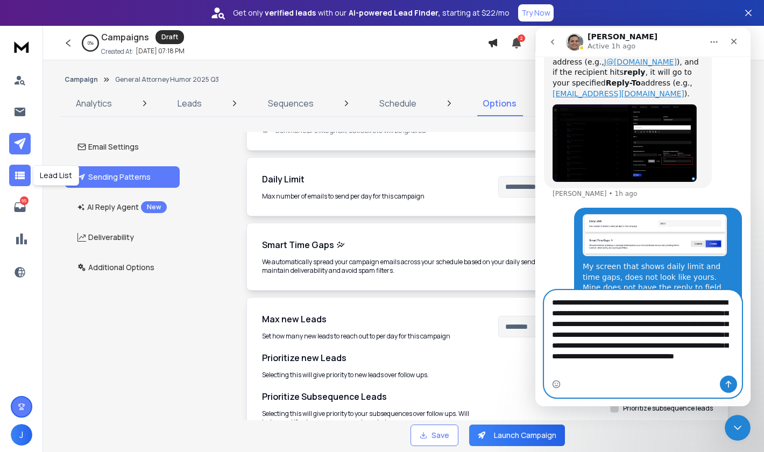
type textarea "**********"
click at [16, 173] on icon at bounding box center [20, 176] width 10 height 8
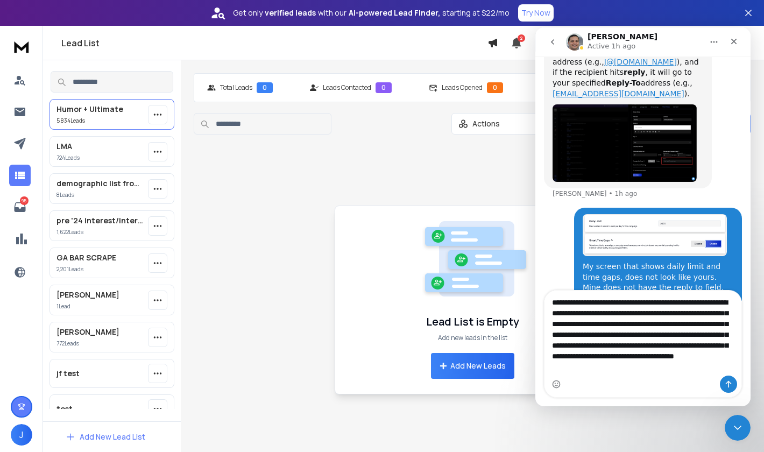
click at [222, 166] on div "Lead List is Empty Add new leads in the list Add New Leads" at bounding box center [472, 299] width 557 height 307
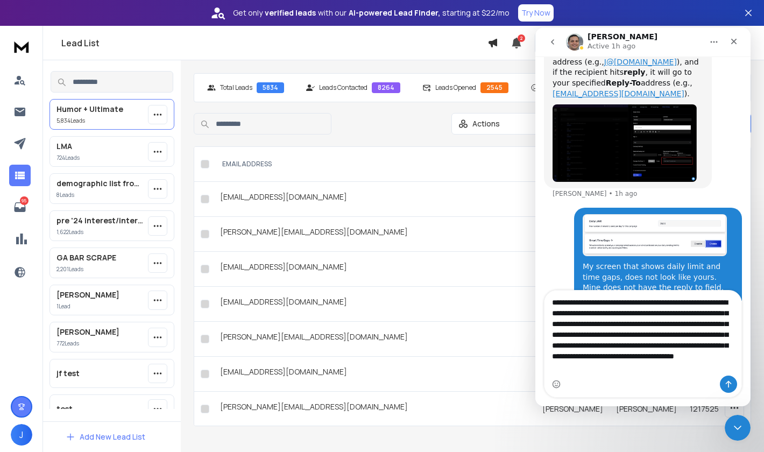
click at [711, 40] on icon "Home" at bounding box center [714, 42] width 9 height 9
click at [598, 378] on div "Intercom messenger" at bounding box center [642, 383] width 197 height 17
click at [598, 375] on textarea "**********" at bounding box center [642, 332] width 197 height 85
paste textarea "**********"
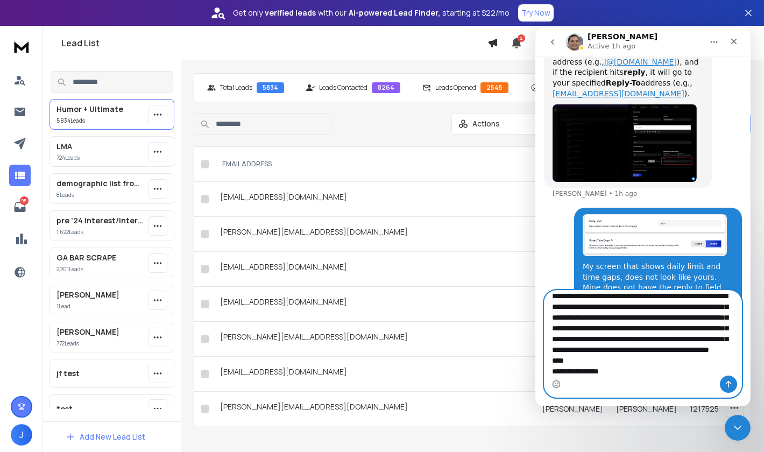
scroll to position [351, 0]
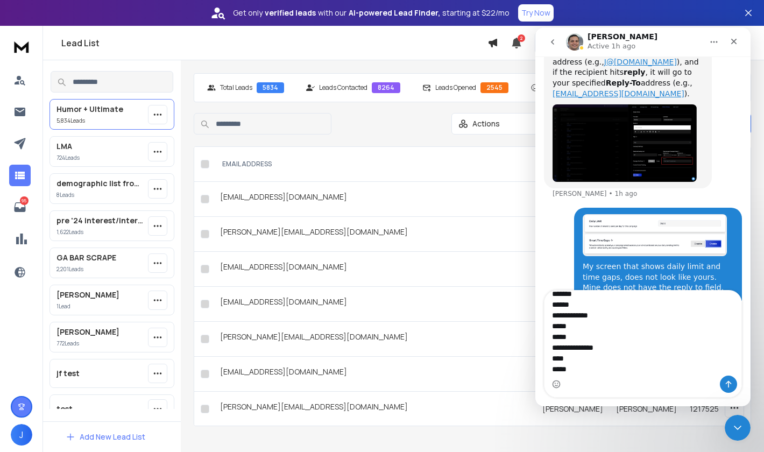
drag, startPoint x: 554, startPoint y: 363, endPoint x: 548, endPoint y: 296, distance: 66.4
click at [548, 296] on div "no matter how many times I add leads to leadlist, and leadlist to Reachinbox, e…" at bounding box center [642, 343] width 197 height 107
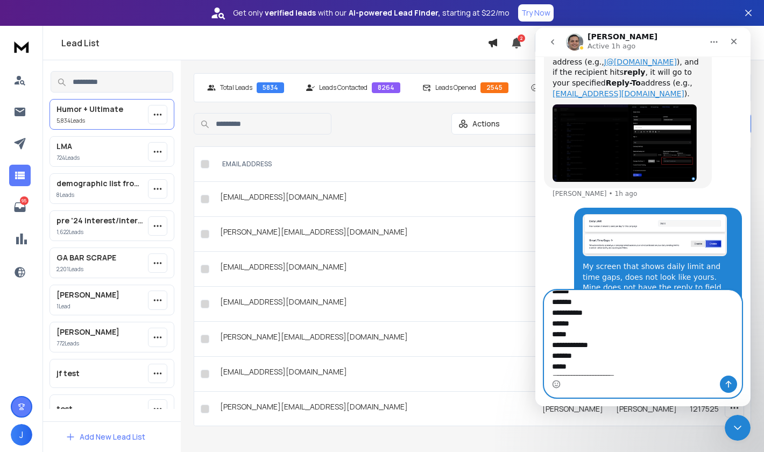
scroll to position [353, 0]
drag, startPoint x: 584, startPoint y: 322, endPoint x: 639, endPoint y: 456, distance: 145.4
click at [639, 406] on html "[PERSON_NAME] Active 1h ago Hi there 👋 How can we help? reply to address [PERSO…" at bounding box center [642, 216] width 215 height 379
type textarea "**********"
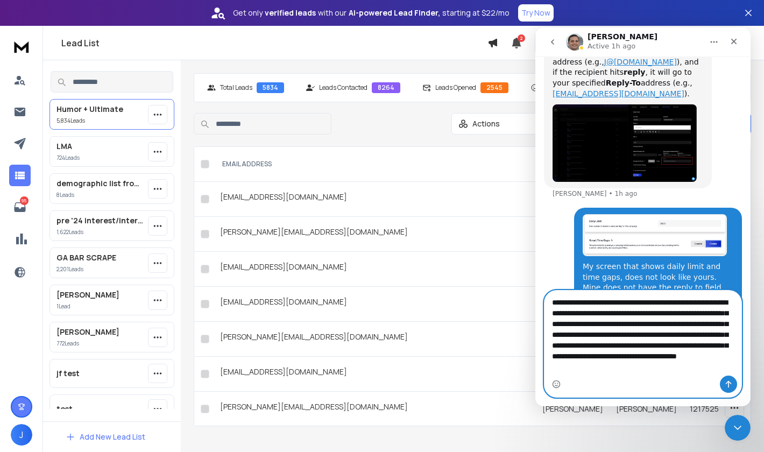
scroll to position [9, 0]
click at [600, 373] on textarea "**********" at bounding box center [642, 332] width 197 height 85
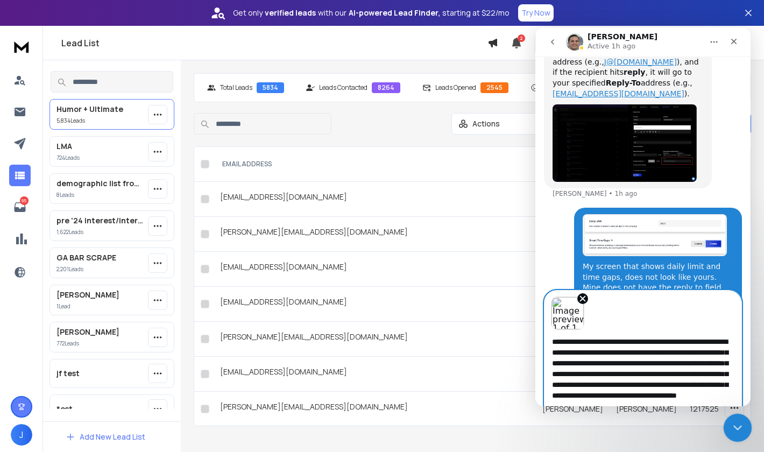
click at [738, 428] on icon "Close Intercom Messenger" at bounding box center [735, 426] width 13 height 13
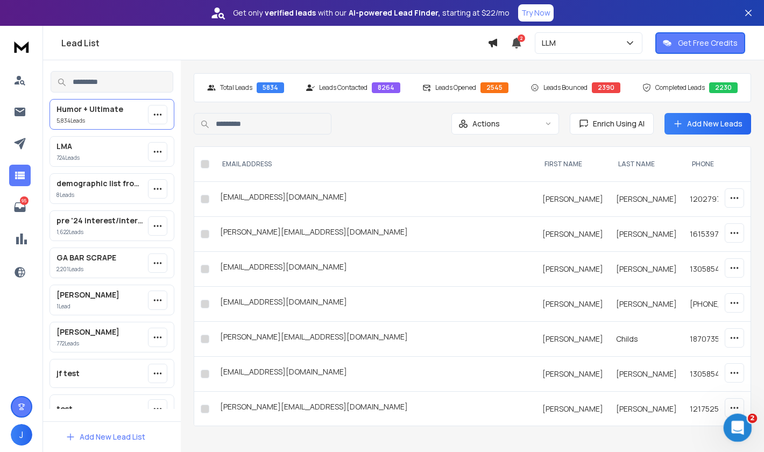
click at [737, 423] on icon "Open Intercom Messenger" at bounding box center [736, 426] width 18 height 18
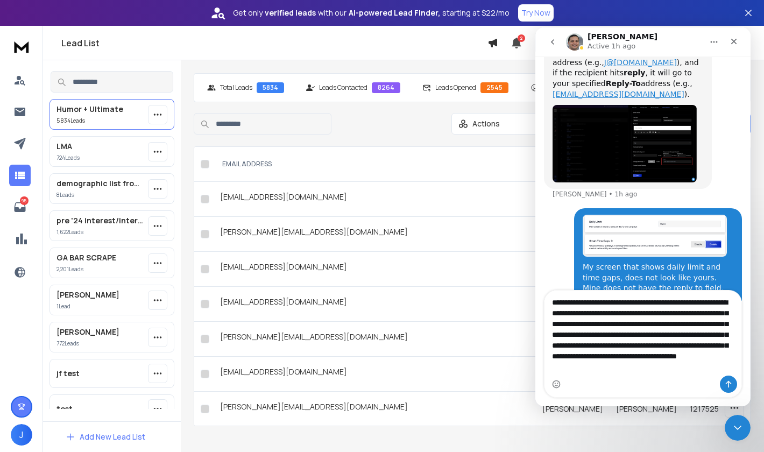
scroll to position [419, 0]
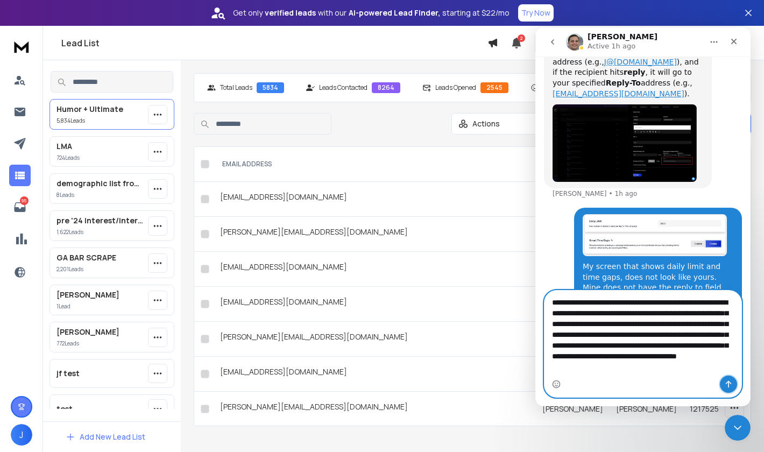
click at [730, 386] on icon "Send a message…" at bounding box center [728, 384] width 9 height 9
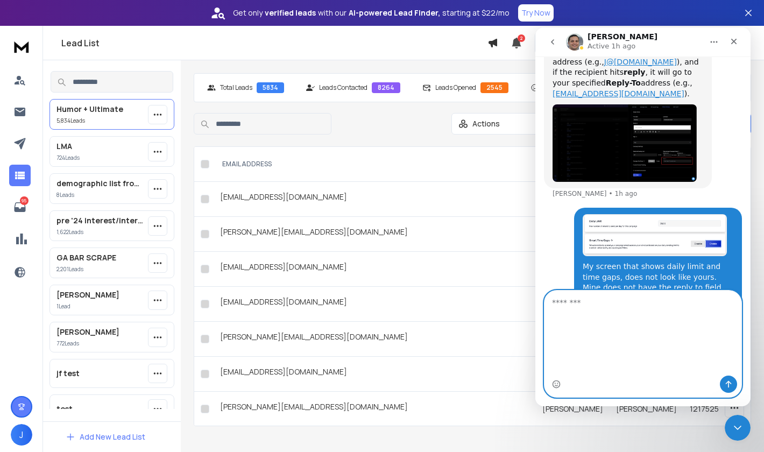
scroll to position [460, 0]
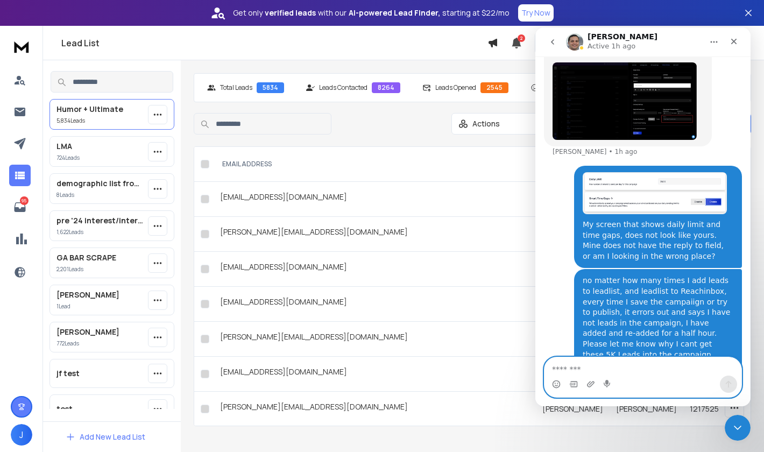
click at [577, 370] on textarea "Message…" at bounding box center [642, 366] width 197 height 18
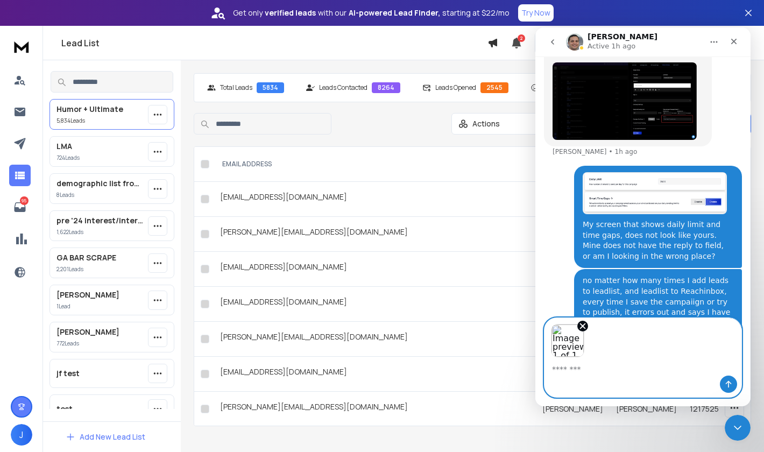
scroll to position [500, 0]
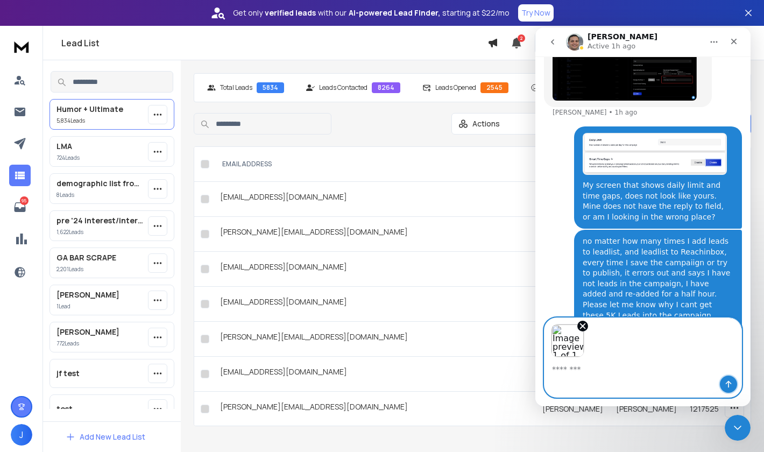
click at [730, 390] on button "Send a message…" at bounding box center [728, 383] width 17 height 17
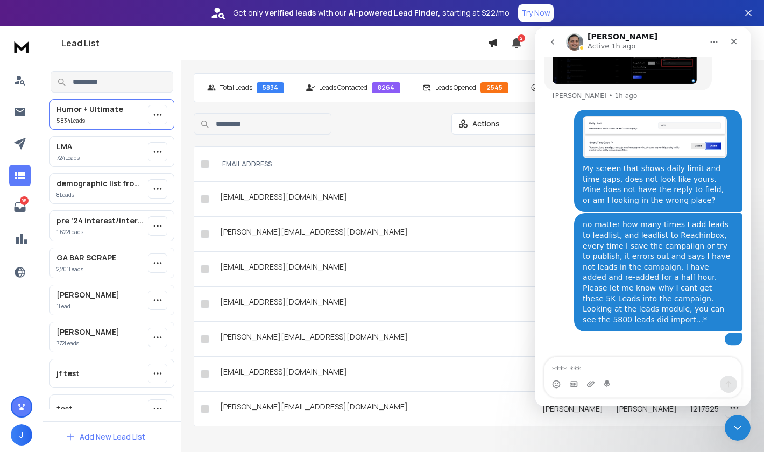
scroll to position [619, 0]
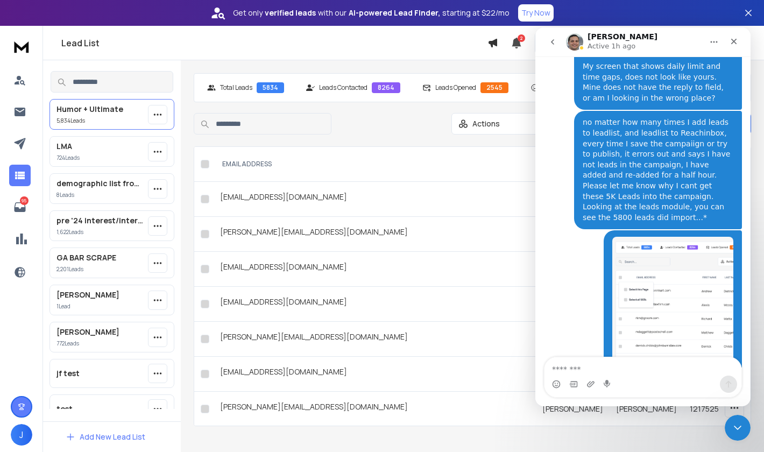
click at [385, 137] on div "Total Leads 5834 Leads Contacted 8264 Leads Opened 2545 Leads Bounced 2390 Comp…" at bounding box center [472, 101] width 583 height 83
click at [734, 41] on icon "Close" at bounding box center [734, 42] width 6 height 6
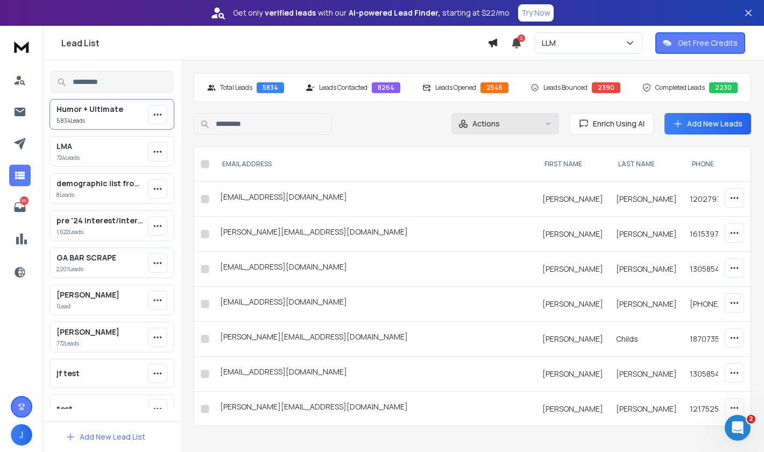
click at [548, 126] on icon "button" at bounding box center [548, 123] width 8 height 9
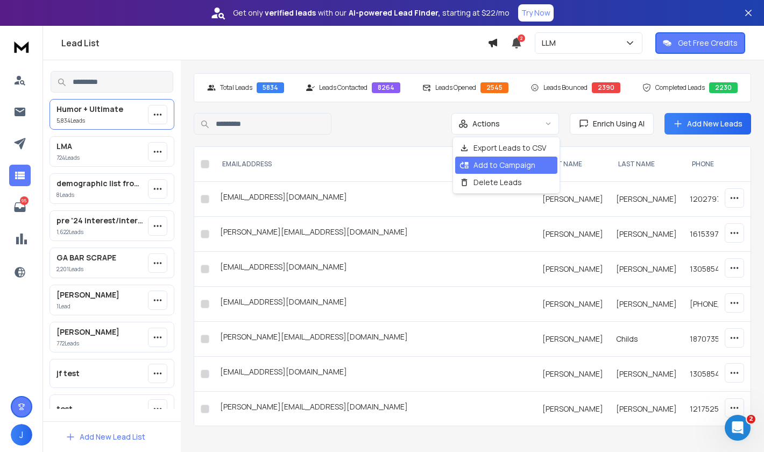
click at [515, 167] on p "Add to Campaign" at bounding box center [504, 165] width 62 height 11
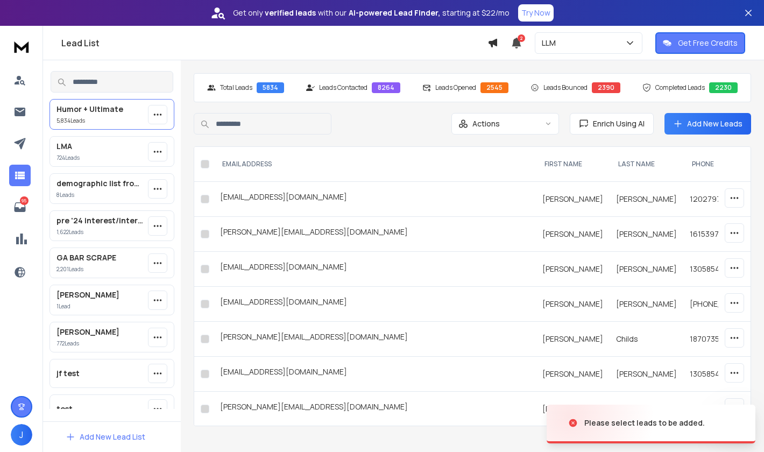
drag, startPoint x: 206, startPoint y: 136, endPoint x: 196, endPoint y: 152, distance: 19.6
click at [204, 137] on div "Total Leads 5834 Leads Contacted 8264 Leads Opened 2545 Leads Bounced 2390 Comp…" at bounding box center [472, 101] width 583 height 83
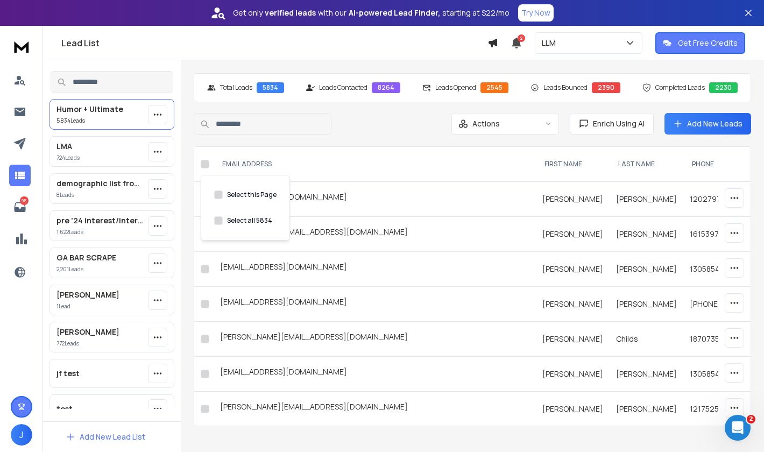
click at [215, 220] on button "Select this Page" at bounding box center [218, 220] width 9 height 9
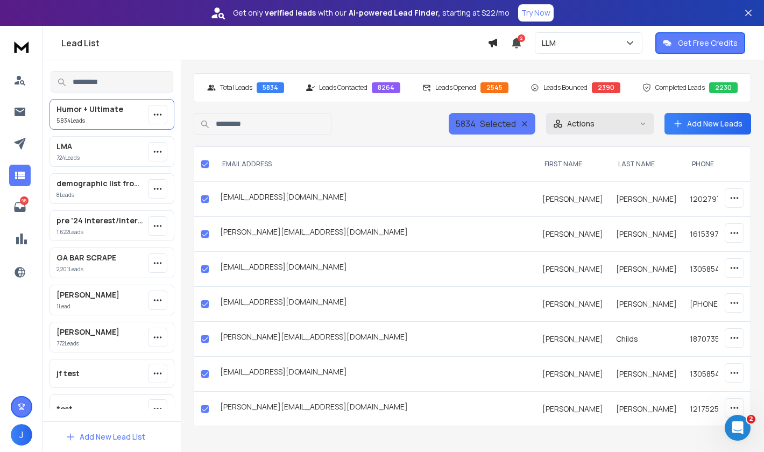
click at [624, 127] on div "Actions" at bounding box center [594, 123] width 82 height 11
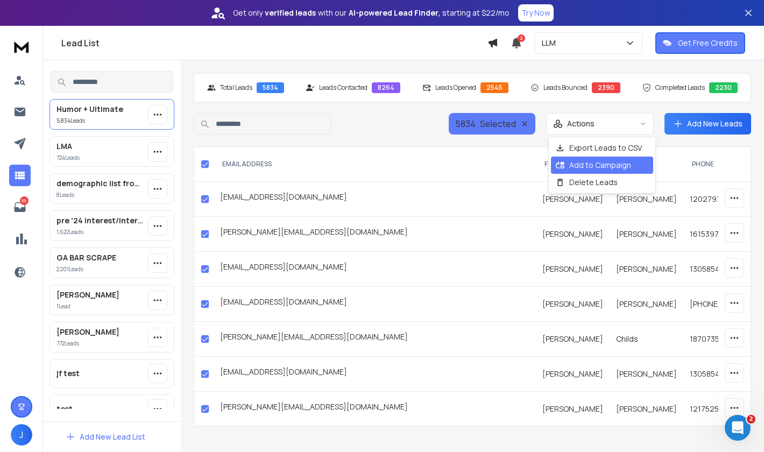
click at [598, 162] on p "Add to Campaign" at bounding box center [600, 165] width 62 height 11
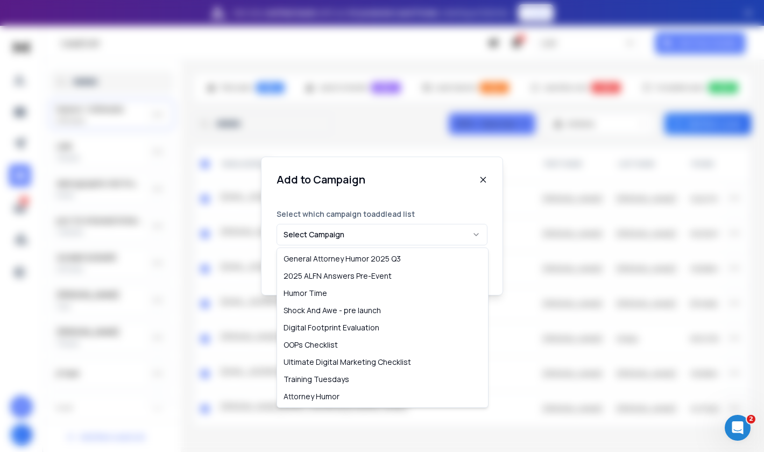
click at [335, 237] on button "Select Campaign" at bounding box center [381, 235] width 211 height 22
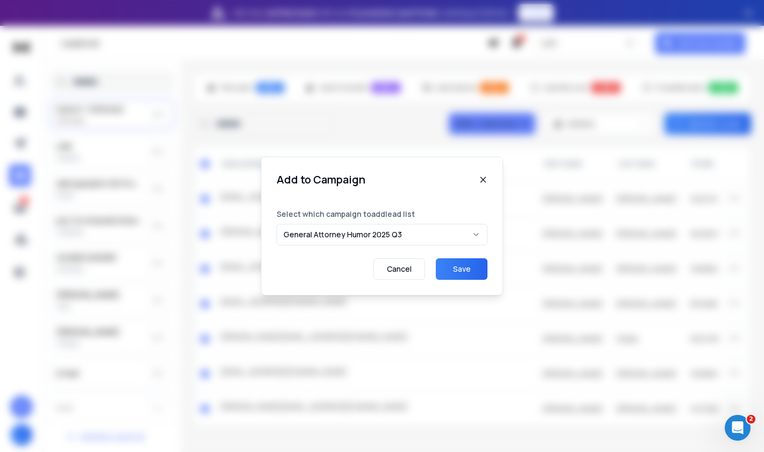
click at [466, 273] on button "Save" at bounding box center [462, 269] width 52 height 22
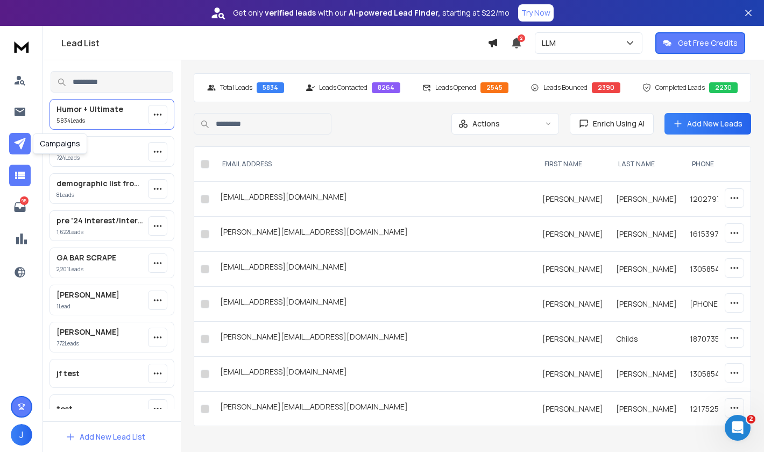
click at [28, 138] on link at bounding box center [20, 144] width 22 height 22
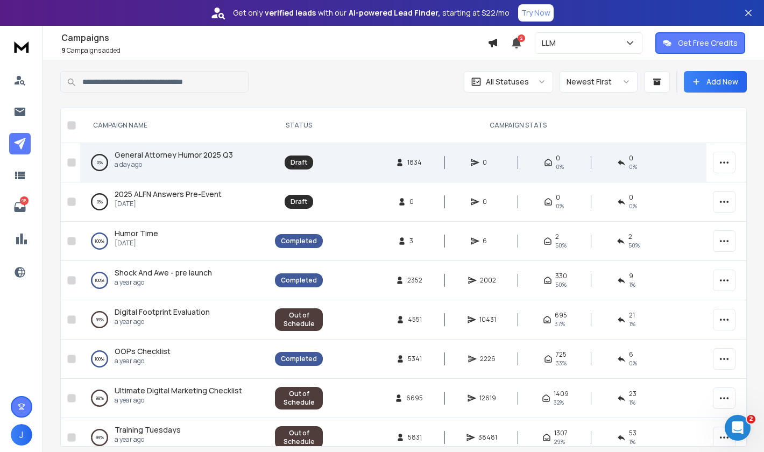
scroll to position [5, 0]
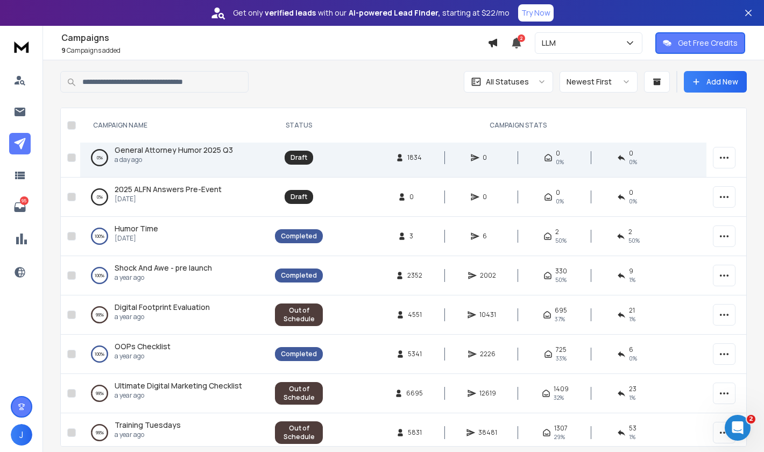
click at [147, 152] on span "General Attorney Humor 2025 Q3" at bounding box center [174, 150] width 118 height 10
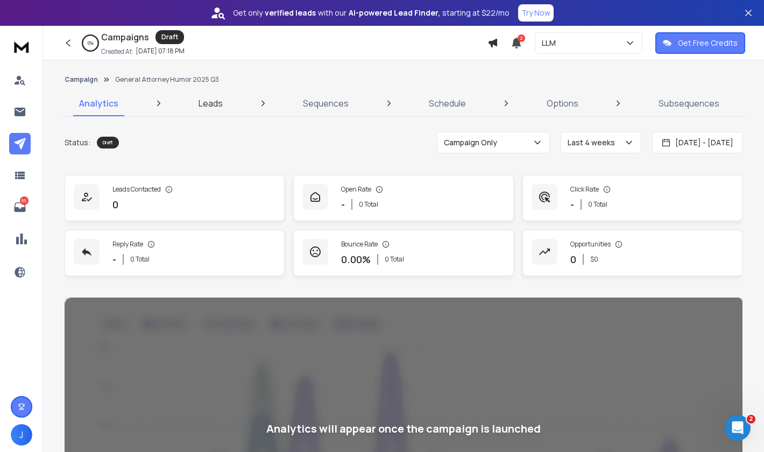
scroll to position [3, 0]
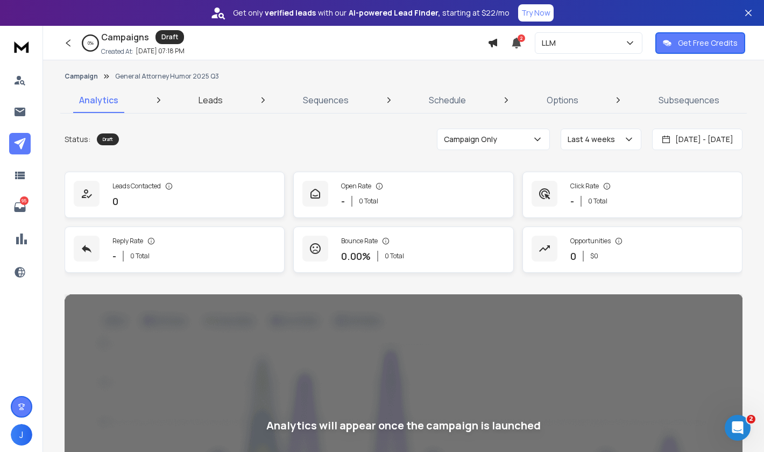
click at [208, 104] on p "Leads" at bounding box center [210, 100] width 24 height 13
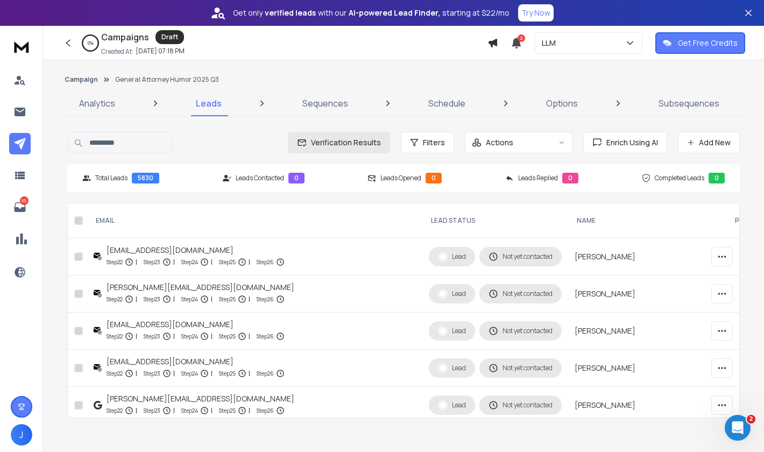
click at [328, 146] on span "Verification Results" at bounding box center [344, 142] width 74 height 11
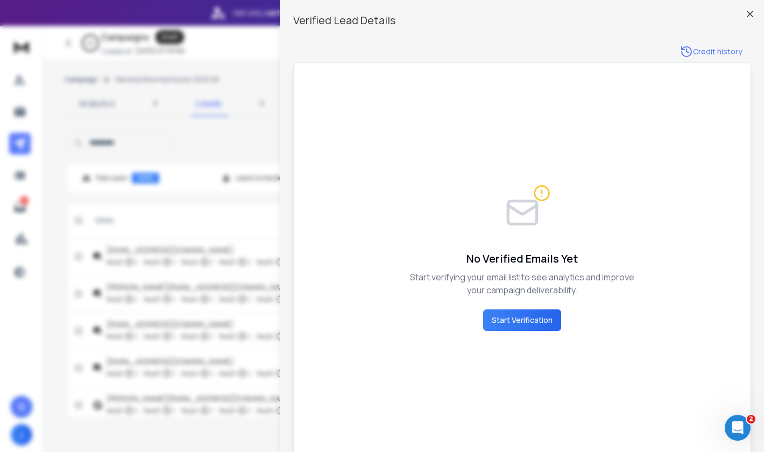
click at [747, 12] on icon "button" at bounding box center [749, 13] width 5 height 5
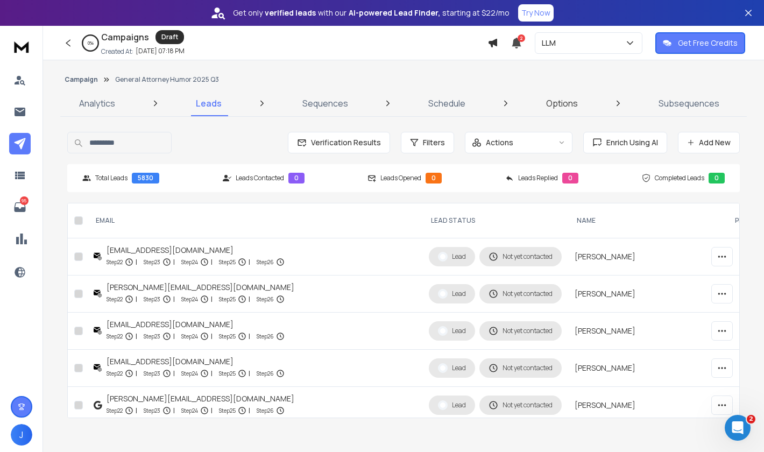
click at [569, 100] on p "Options" at bounding box center [562, 103] width 32 height 13
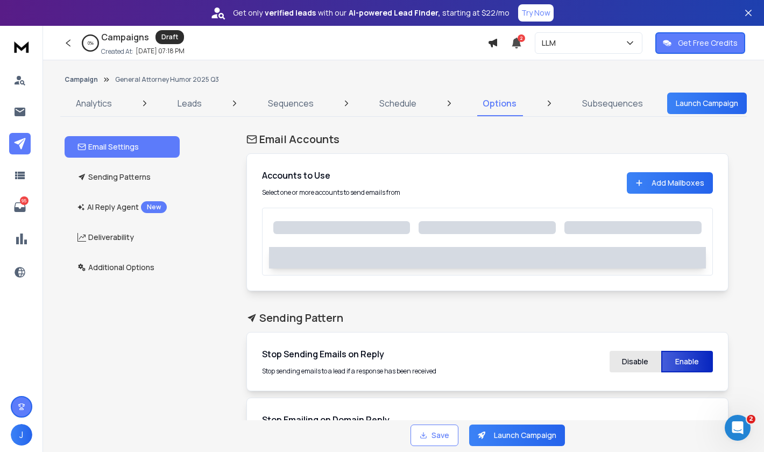
click at [707, 107] on button "Launch Campaign" at bounding box center [707, 104] width 80 height 22
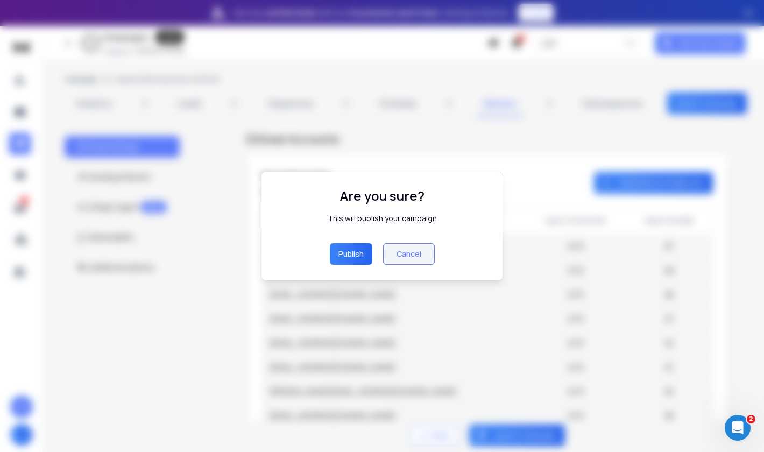
click at [355, 259] on button "Publish" at bounding box center [351, 254] width 42 height 22
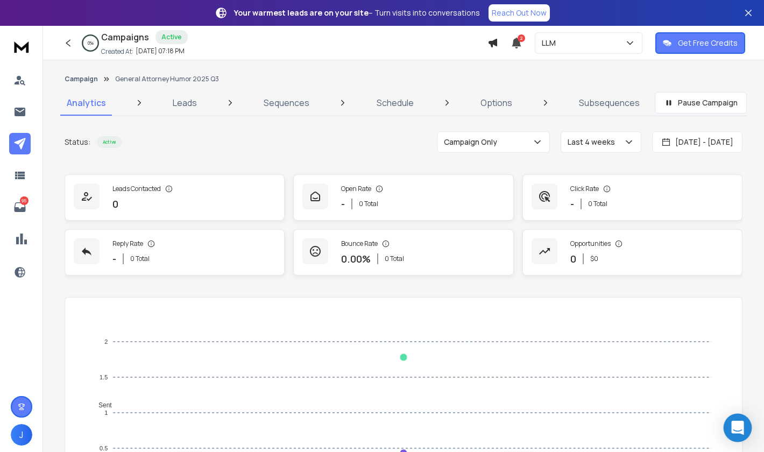
scroll to position [2, 0]
click at [740, 430] on icon "Open Intercom Messenger" at bounding box center [737, 428] width 14 height 14
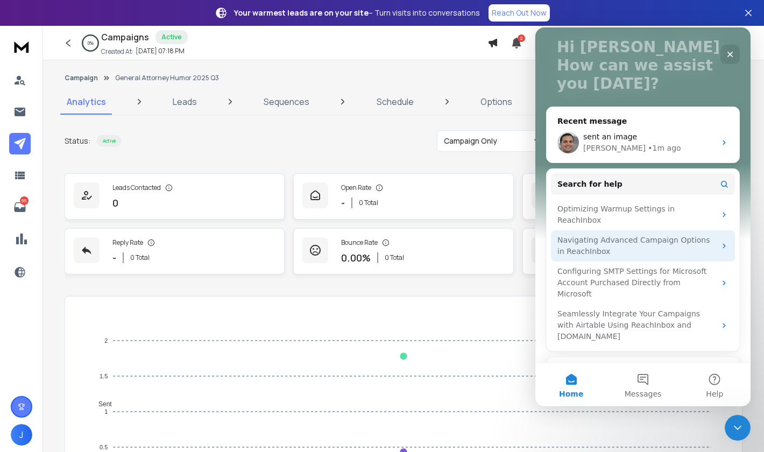
scroll to position [81, 0]
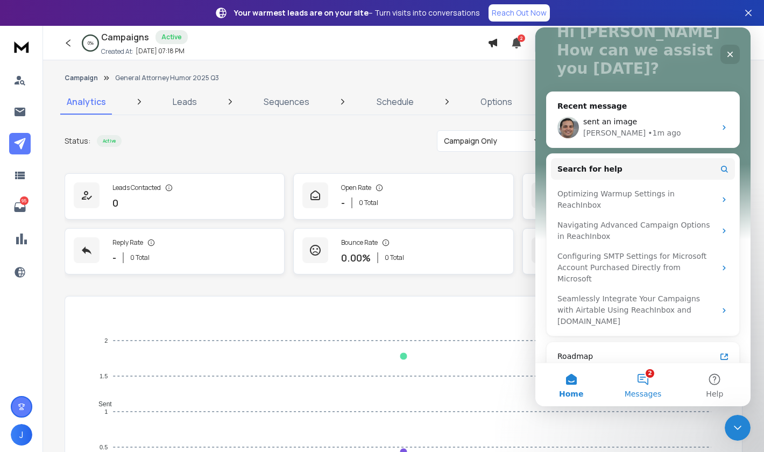
click at [642, 380] on button "2 Messages" at bounding box center [643, 384] width 72 height 43
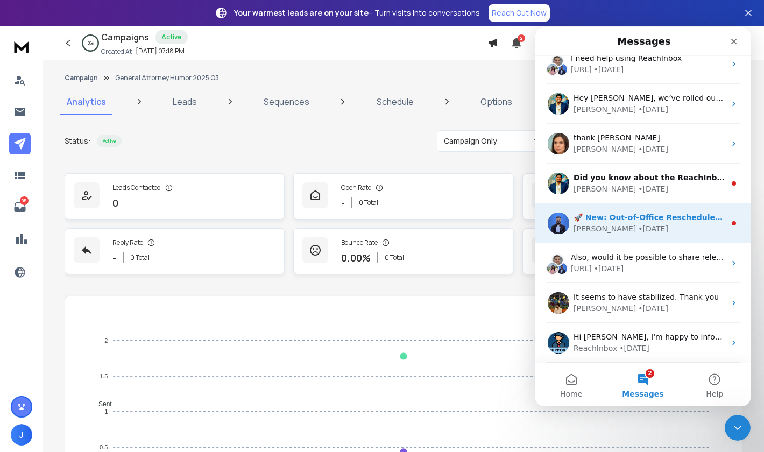
scroll to position [0, 0]
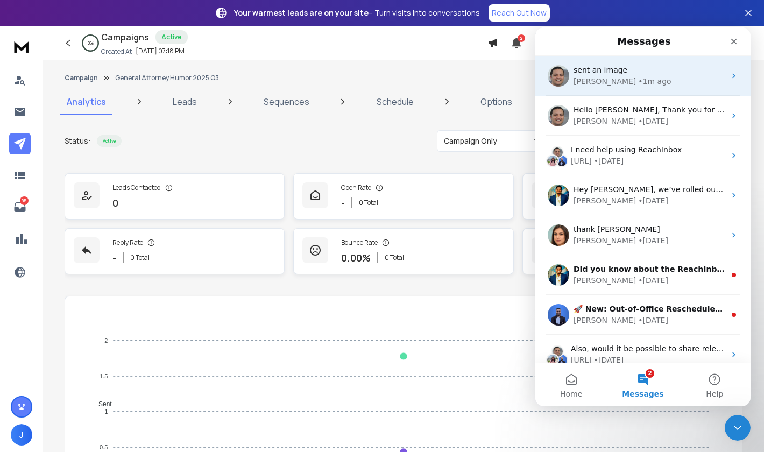
click at [678, 84] on div "Raj • 1m ago" at bounding box center [649, 81] width 152 height 11
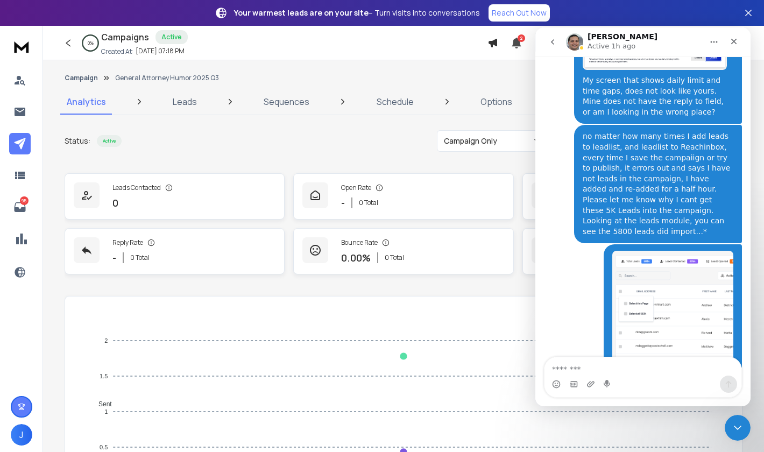
scroll to position [619, 0]
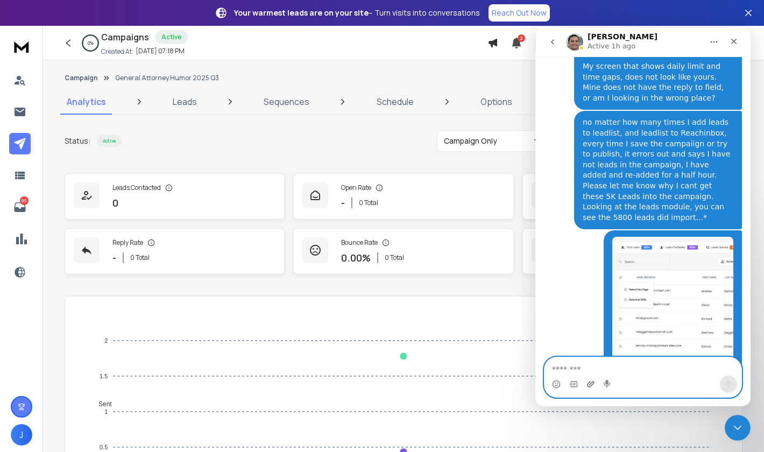
click at [588, 386] on icon "Upload attachment" at bounding box center [590, 384] width 9 height 9
click at [581, 370] on textarea "Message…" at bounding box center [642, 366] width 197 height 18
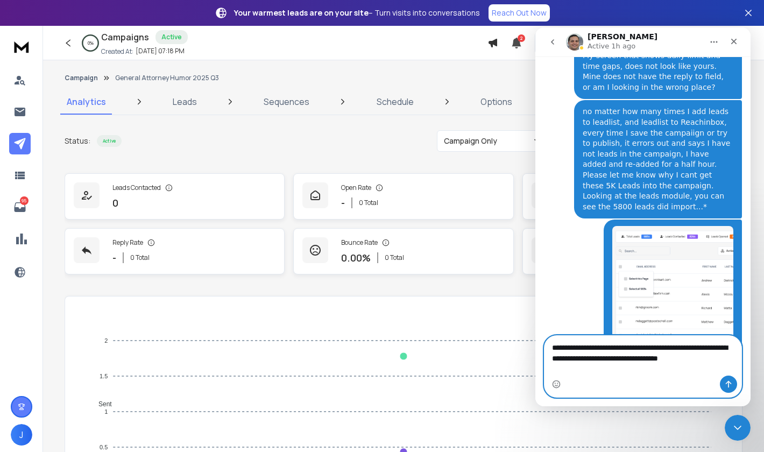
scroll to position [640, 0]
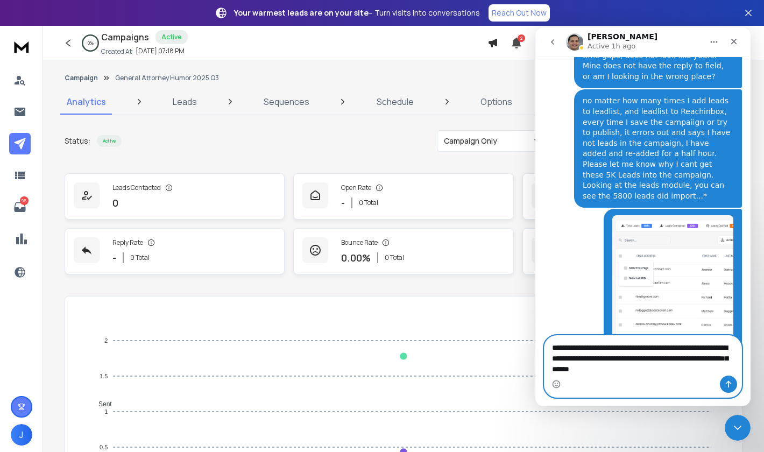
type textarea "**********"
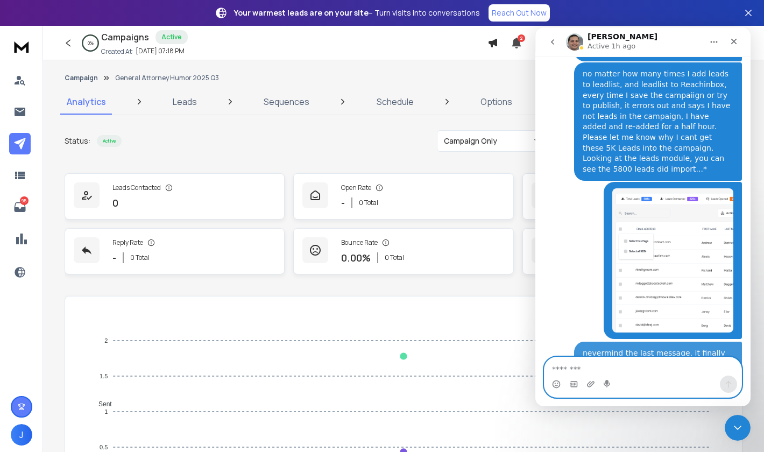
scroll to position [675, 0]
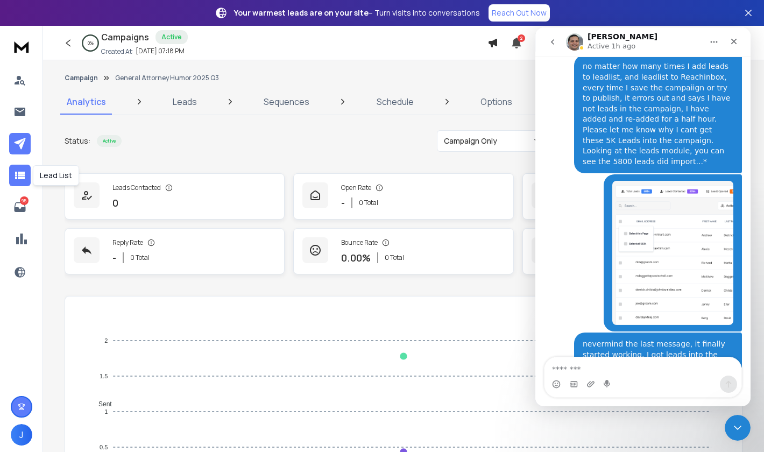
click at [18, 178] on icon at bounding box center [20, 176] width 10 height 8
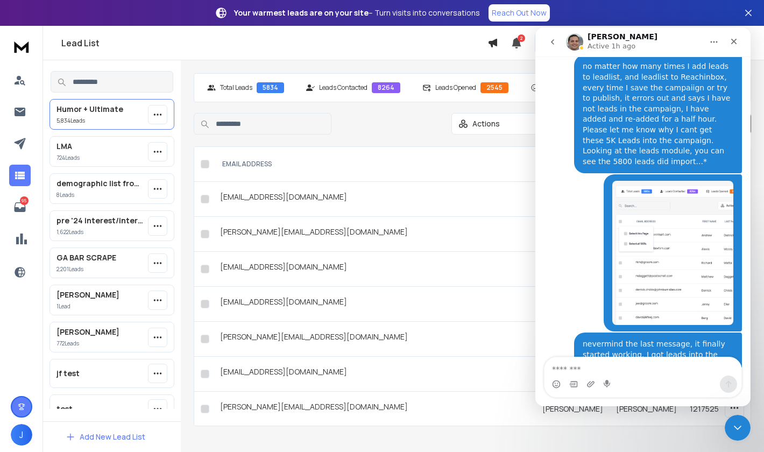
click at [300, 198] on div "[EMAIL_ADDRESS][DOMAIN_NAME]" at bounding box center [374, 198] width 309 height 15
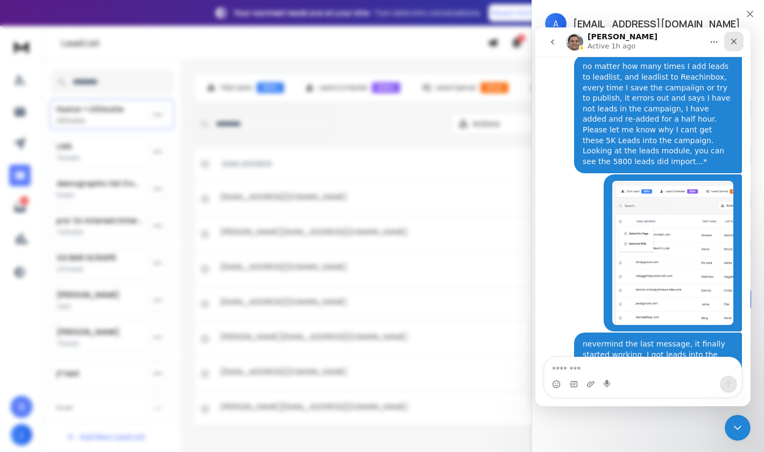
click at [737, 40] on icon "Close" at bounding box center [733, 41] width 9 height 9
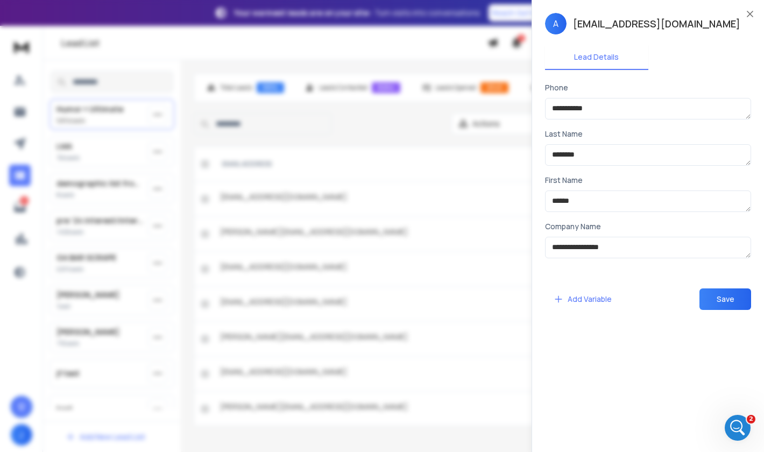
scroll to position [675, 0]
click at [203, 54] on div at bounding box center [382, 226] width 764 height 452
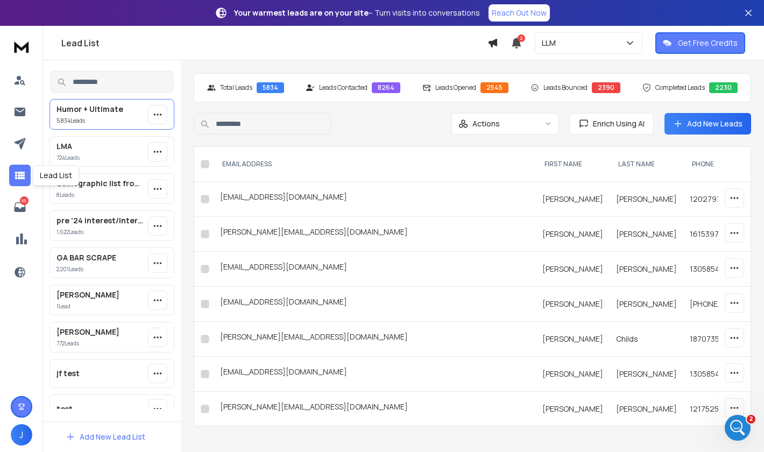
click at [23, 178] on icon at bounding box center [20, 176] width 10 height 8
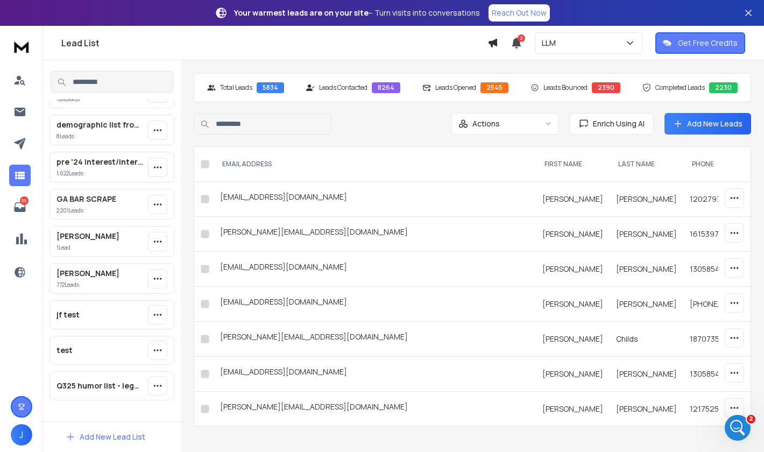
click at [114, 389] on p "Q325 humor list - legacy that has been cleaned" at bounding box center [99, 385] width 87 height 11
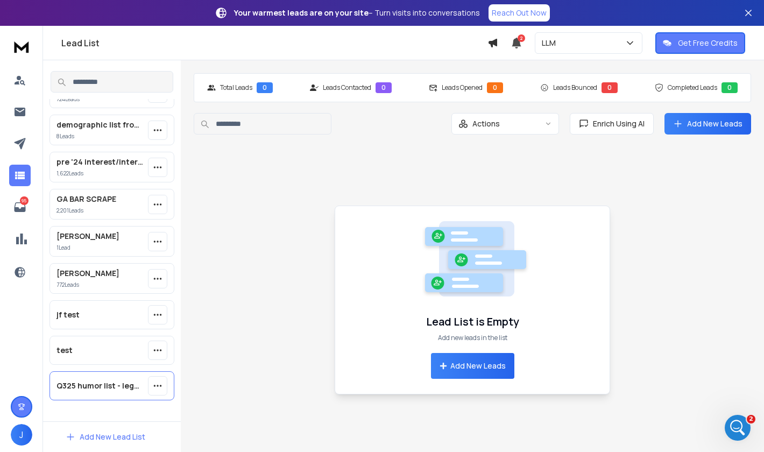
click at [478, 367] on button "Add New Leads" at bounding box center [472, 366] width 83 height 26
